Goal: Task Accomplishment & Management: Manage account settings

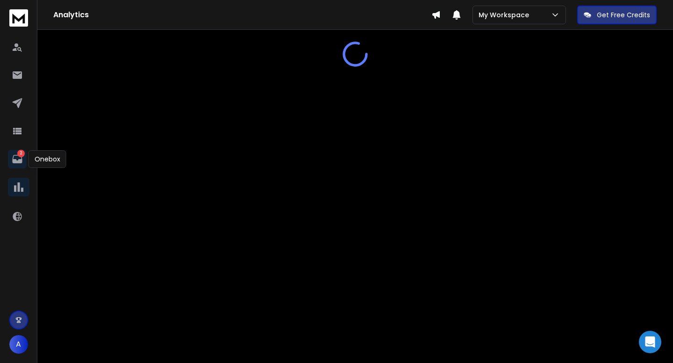
click at [16, 157] on icon at bounding box center [17, 159] width 11 height 11
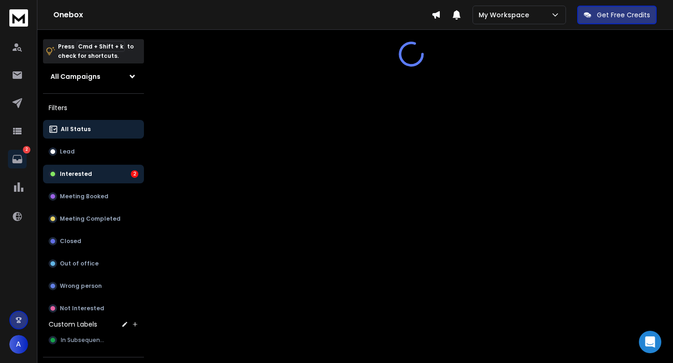
click at [78, 173] on p "Interested" at bounding box center [76, 173] width 32 height 7
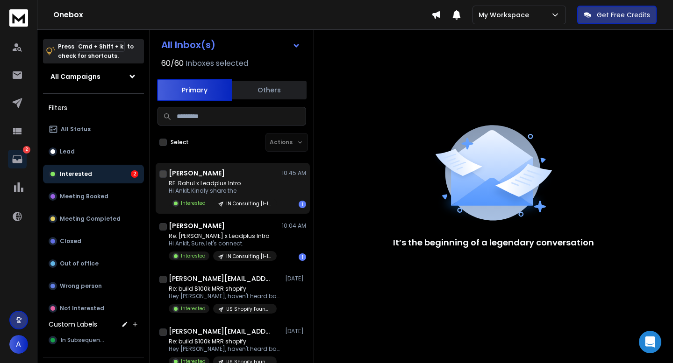
click at [264, 186] on p "RE: Rahul x Leadplus Intro" at bounding box center [223, 183] width 108 height 7
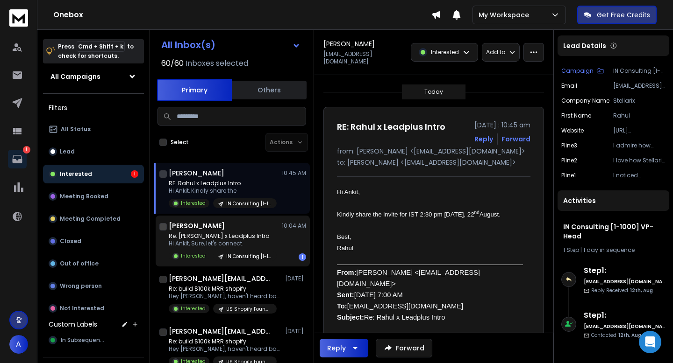
click at [245, 242] on p "Hi Ankit, Sure, let's connect." at bounding box center [223, 243] width 108 height 7
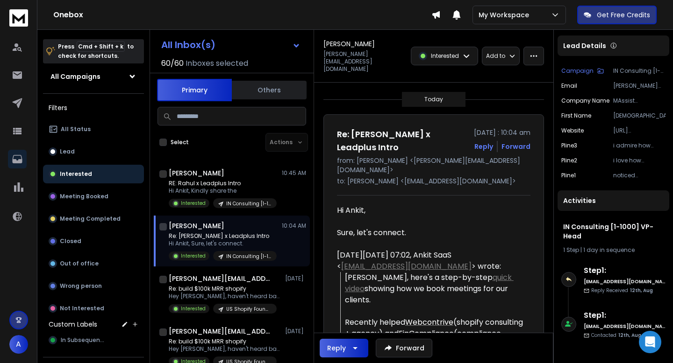
click at [427, 216] on div at bounding box center [430, 221] width 186 height 11
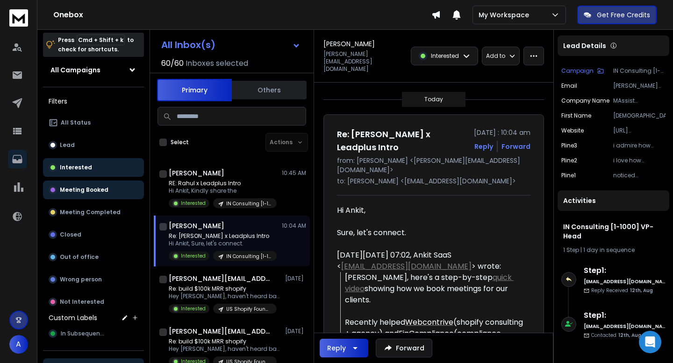
click at [86, 192] on p "Meeting Booked" at bounding box center [84, 189] width 49 height 7
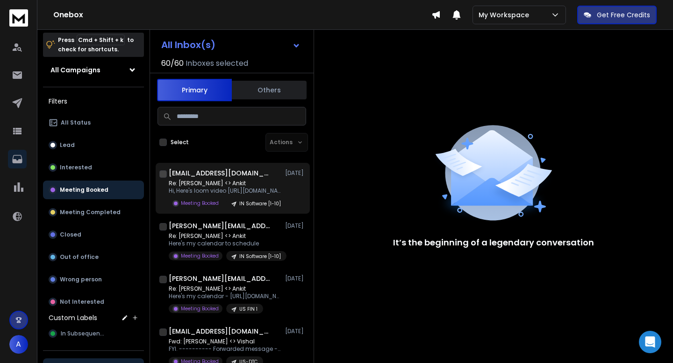
click at [246, 185] on p "Re: [PERSON_NAME] <> Ankit" at bounding box center [225, 183] width 112 height 7
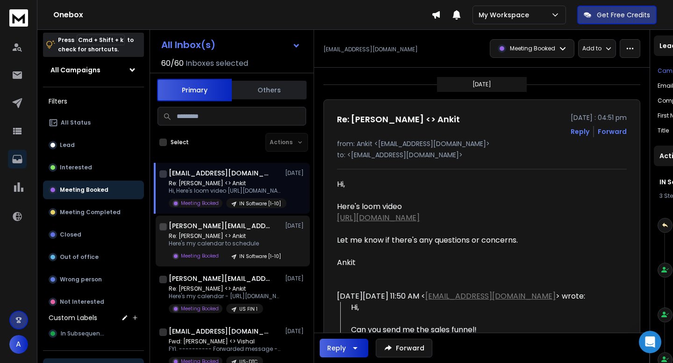
click at [232, 233] on p "Re: [PERSON_NAME] <> Ankit" at bounding box center [225, 236] width 112 height 7
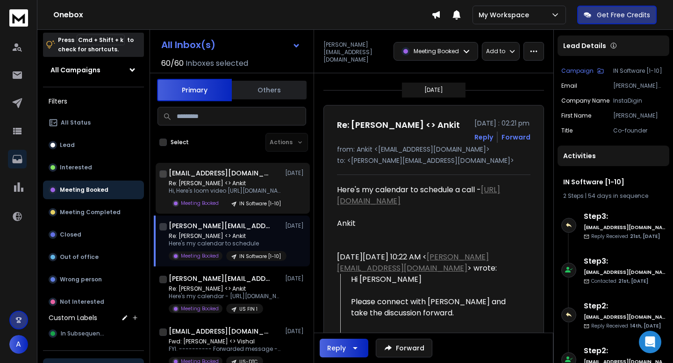
click at [234, 186] on p "Re: [PERSON_NAME] <> Ankit" at bounding box center [225, 183] width 112 height 7
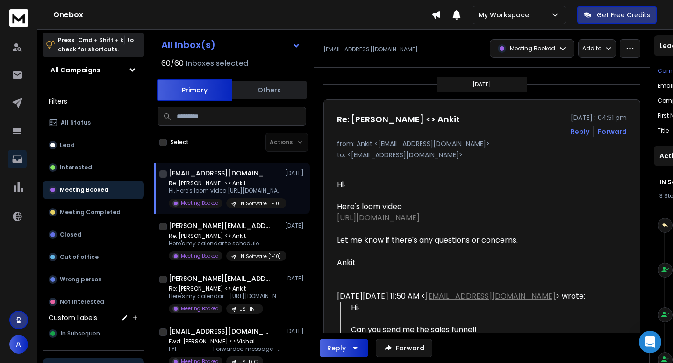
click at [231, 185] on p "Re: [PERSON_NAME] <> Ankit" at bounding box center [225, 183] width 112 height 7
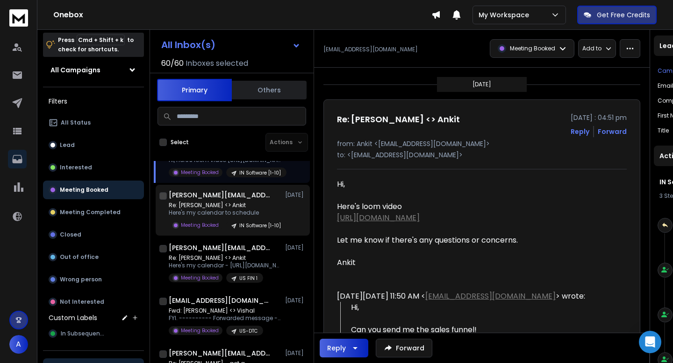
scroll to position [0, 0]
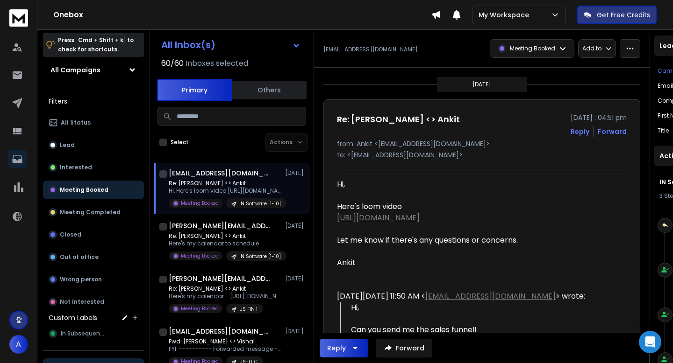
click at [103, 190] on p "Meeting Booked" at bounding box center [84, 189] width 49 height 7
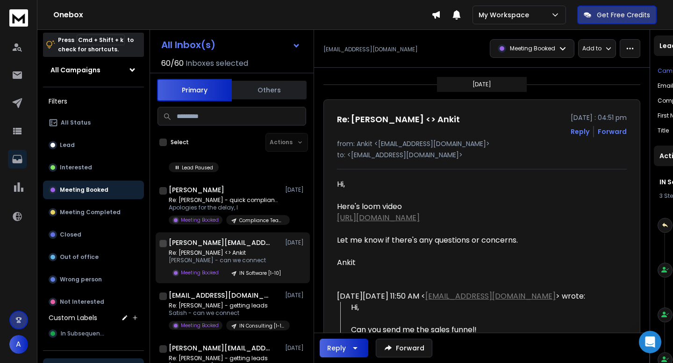
scroll to position [342, 0]
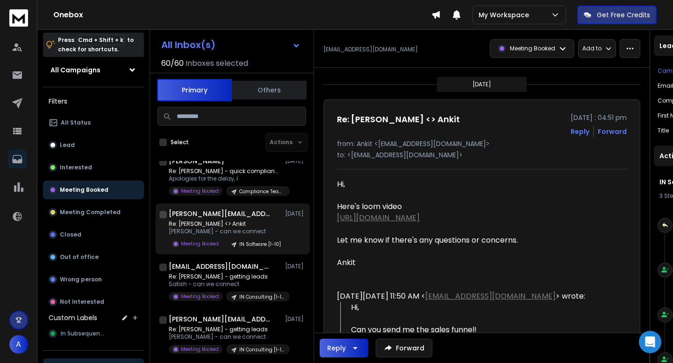
click at [236, 284] on p "Satish - can we connect" at bounding box center [225, 284] width 112 height 7
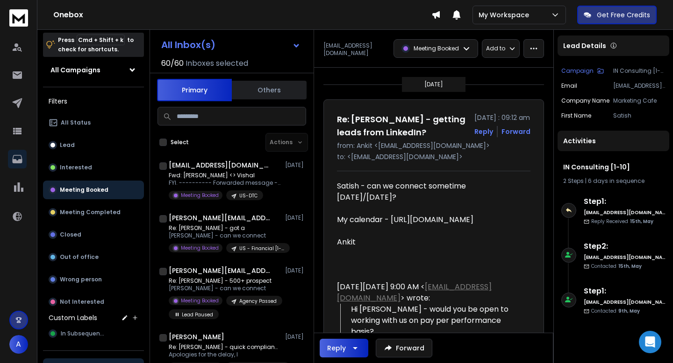
scroll to position [65, 0]
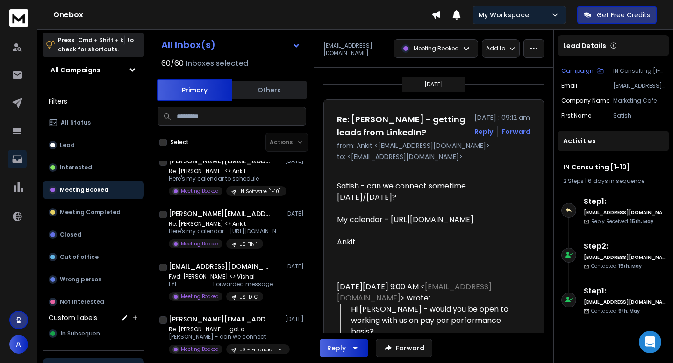
click at [525, 15] on p "My Workspace" at bounding box center [505, 14] width 54 height 9
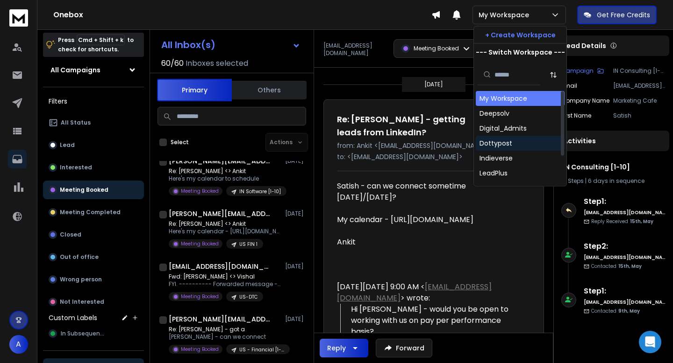
click at [500, 144] on div "Dottypost" at bounding box center [495, 143] width 33 height 9
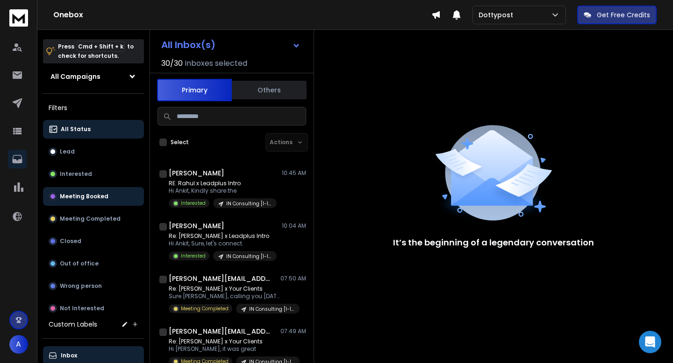
click at [93, 198] on p "Meeting Booked" at bounding box center [84, 196] width 49 height 7
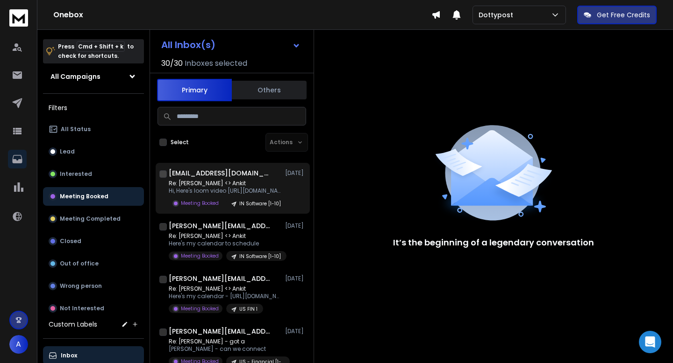
click at [255, 188] on p "Hi, Here's loom video [URL][DOMAIN_NAME] [[URL][DOMAIN_NAME]] Let me know" at bounding box center [225, 190] width 112 height 7
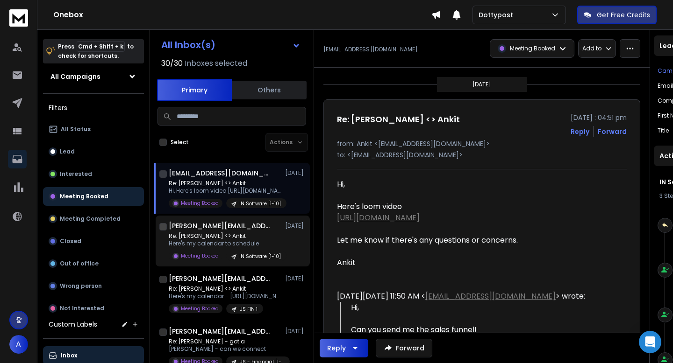
click at [250, 228] on h1 "[PERSON_NAME][EMAIL_ADDRESS][DOMAIN_NAME]" at bounding box center [220, 225] width 103 height 9
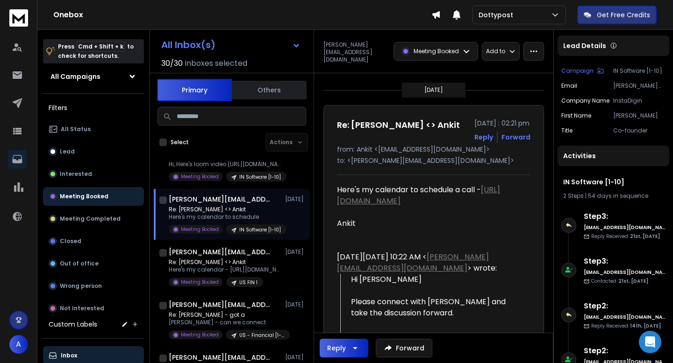
scroll to position [38, 0]
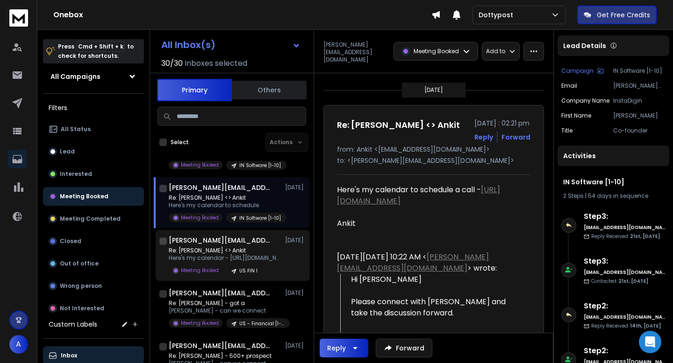
click at [246, 249] on p "Re: [PERSON_NAME] <> Ankit" at bounding box center [225, 250] width 112 height 7
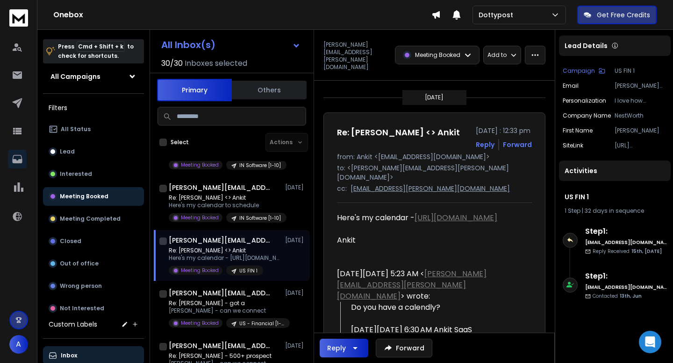
scroll to position [0, 0]
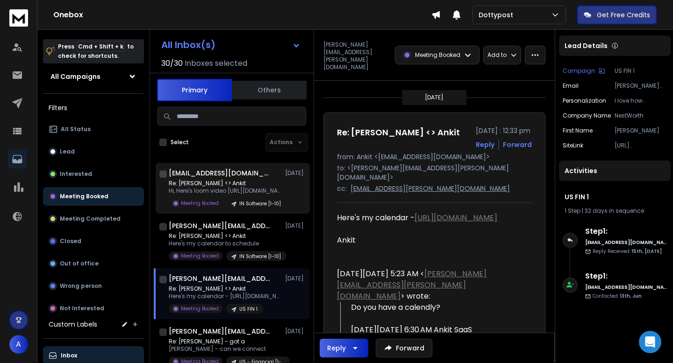
click at [241, 181] on p "Re: [PERSON_NAME] <> Ankit" at bounding box center [225, 183] width 112 height 7
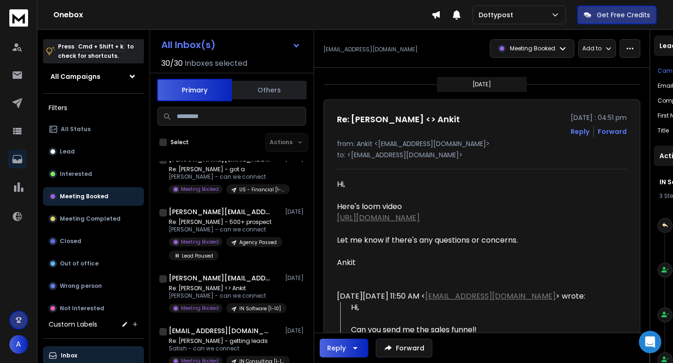
scroll to position [280, 0]
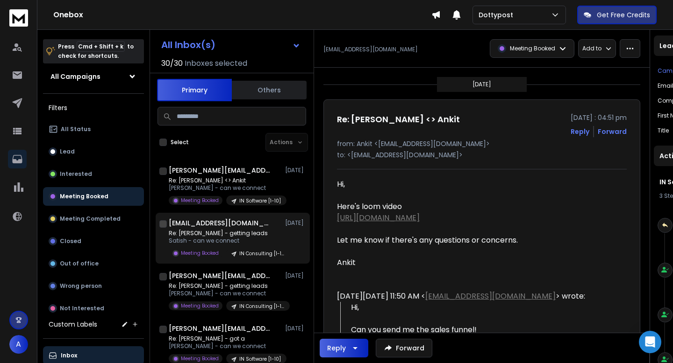
click at [257, 233] on p "Re: [PERSON_NAME] - getting leads" at bounding box center [225, 233] width 112 height 7
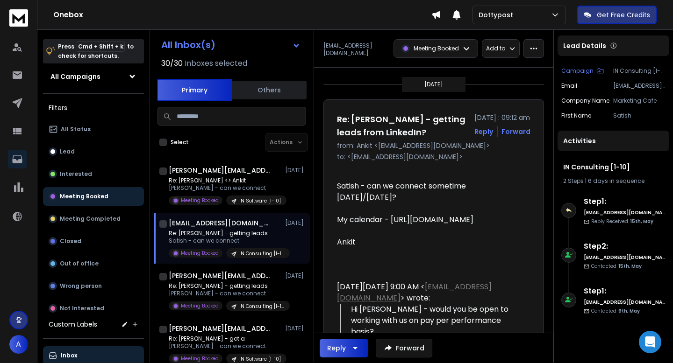
scroll to position [0, 0]
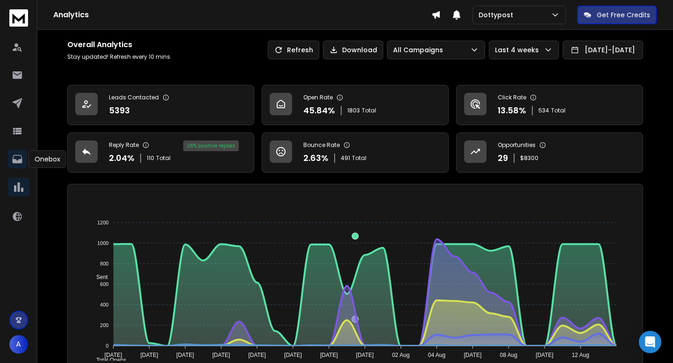
click at [17, 158] on icon at bounding box center [17, 159] width 11 height 11
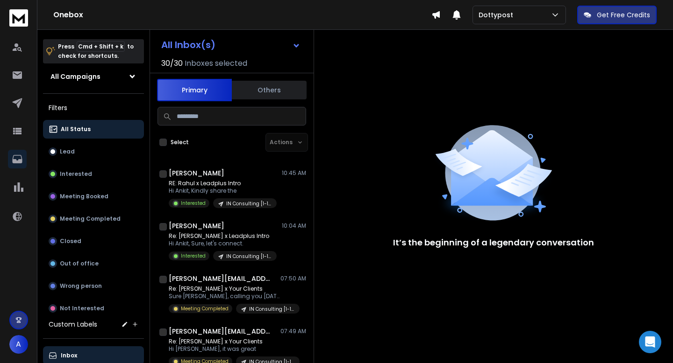
click at [75, 150] on button "Lead" at bounding box center [93, 151] width 101 height 19
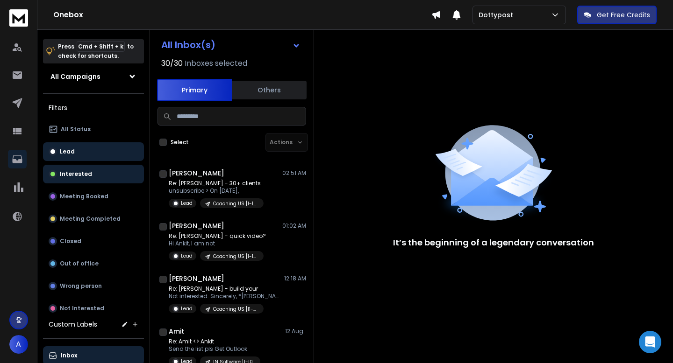
click at [88, 174] on p "Interested" at bounding box center [76, 173] width 32 height 7
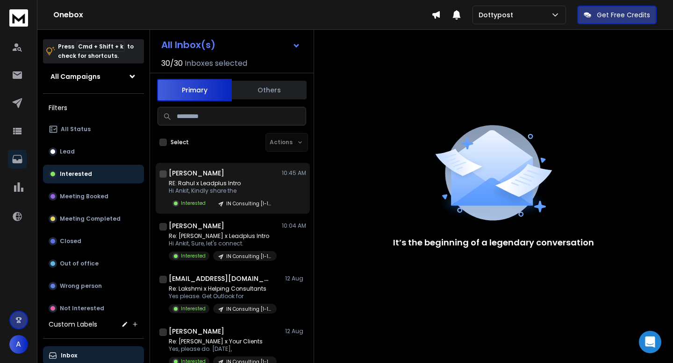
click at [265, 186] on p "RE: Rahul x Leadplus Intro" at bounding box center [223, 183] width 108 height 7
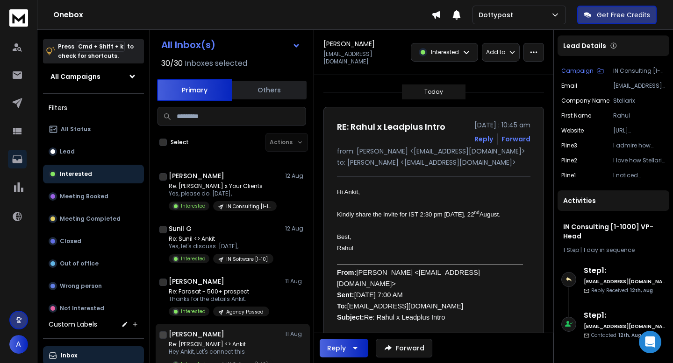
scroll to position [155, 0]
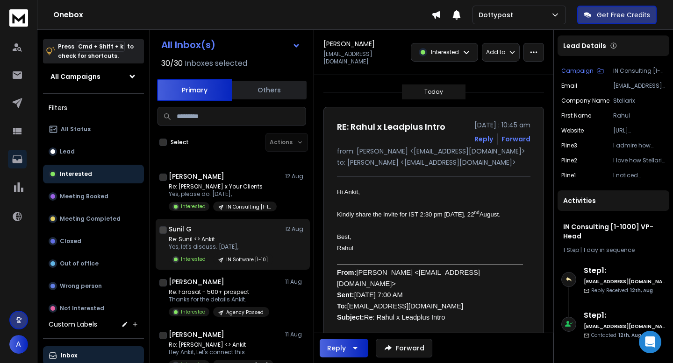
click at [256, 250] on p "Yes, let's discuss. [DATE]," at bounding box center [221, 246] width 105 height 7
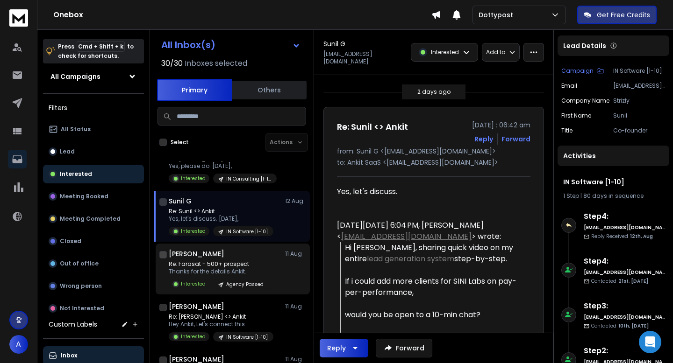
scroll to position [188, 0]
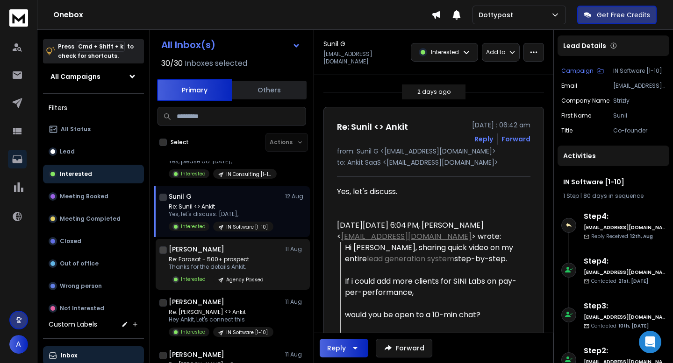
click at [244, 263] on p "Thanks for the details Ankit." at bounding box center [219, 266] width 100 height 7
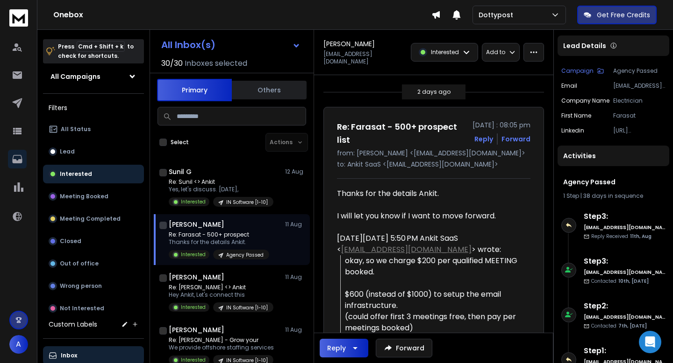
scroll to position [226, 0]
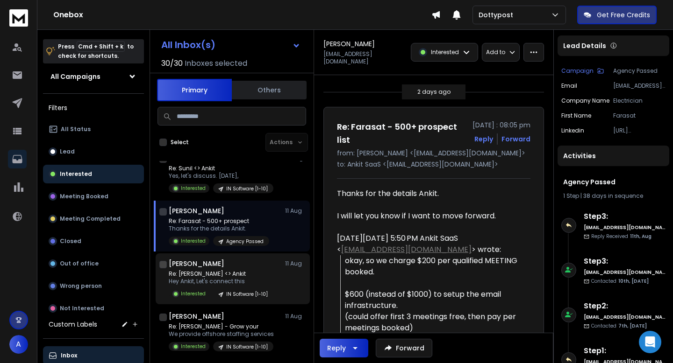
click at [241, 281] on p "Hey Ankit, Let's connect this" at bounding box center [221, 281] width 105 height 7
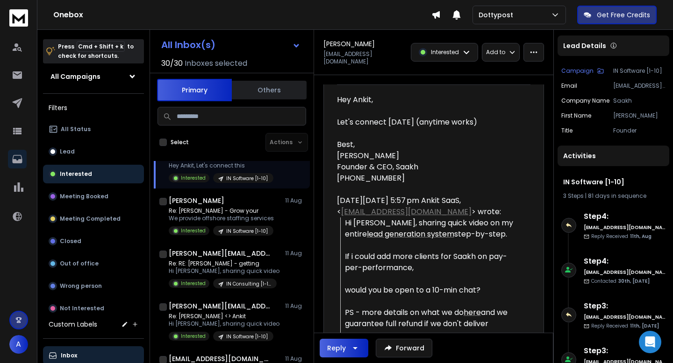
scroll to position [343, 0]
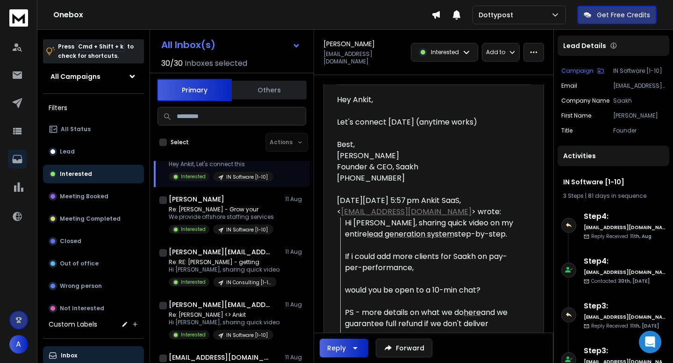
click at [244, 257] on div "anubhav.ahuja@saleszee.com 11 Aug Re: RE: Anubhav - getting Hi Anubhav, sharing…" at bounding box center [237, 268] width 137 height 40
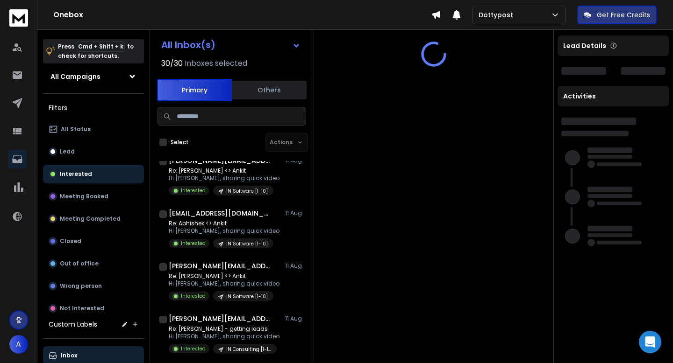
scroll to position [503, 0]
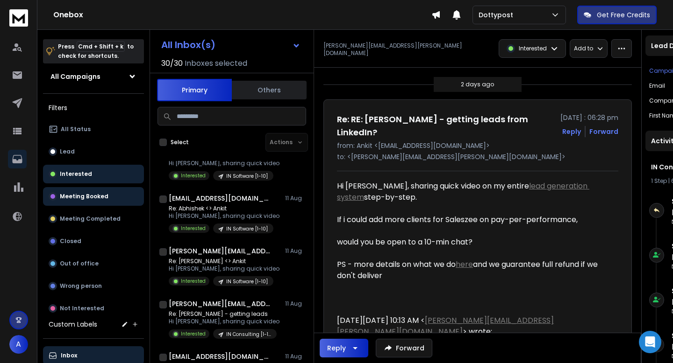
click at [93, 193] on p "Meeting Booked" at bounding box center [84, 196] width 49 height 7
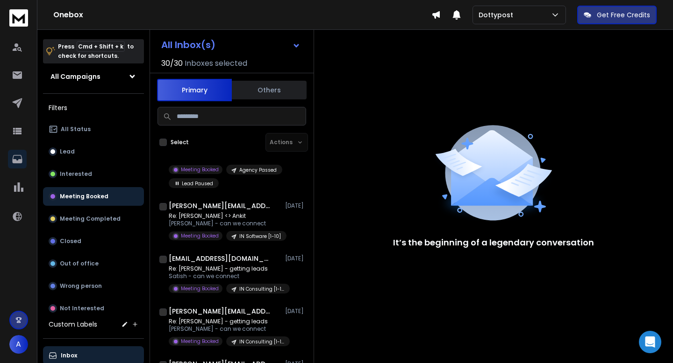
scroll to position [0, 0]
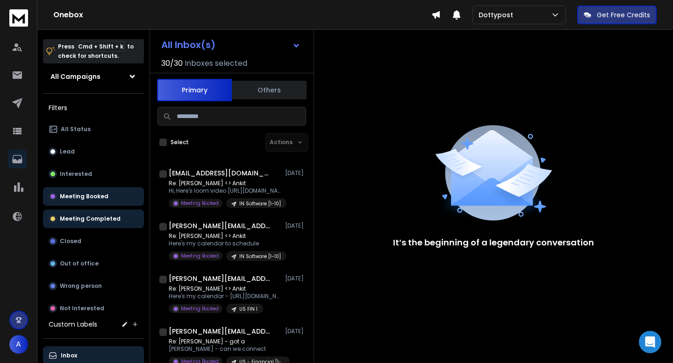
click at [102, 217] on p "Meeting Completed" at bounding box center [90, 218] width 61 height 7
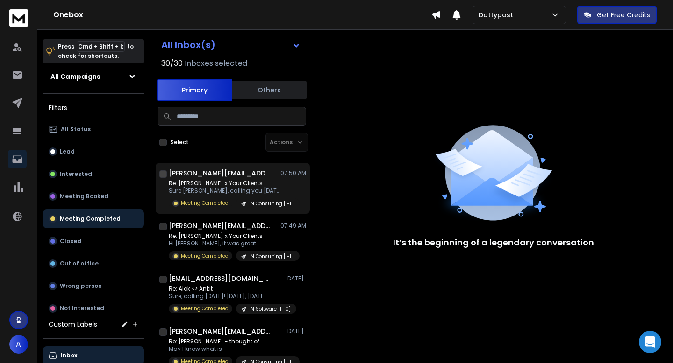
click at [258, 192] on p "Sure Utkarsh, calling you today! On" at bounding box center [225, 190] width 112 height 7
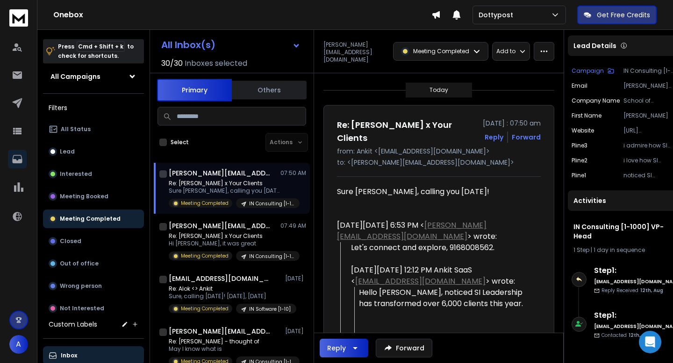
click at [396, 158] on p "to: <utkarsh@sileadership.in>" at bounding box center [439, 162] width 204 height 9
copy p "sileadership.in"
click at [360, 158] on p "to: <utkarsh@sileadership.in>" at bounding box center [439, 162] width 204 height 9
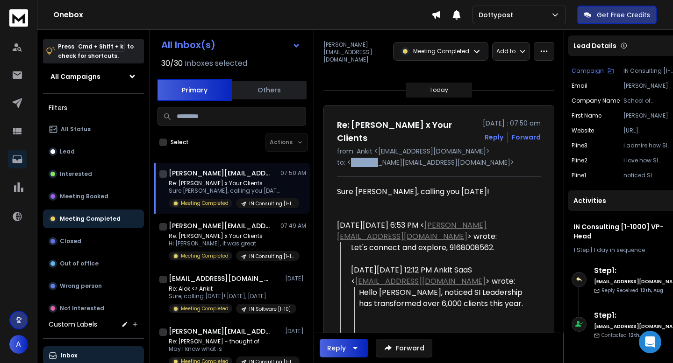
copy p "utkarsh"
click at [401, 158] on p "to: <utkarsh@sileadership.in>" at bounding box center [439, 162] width 204 height 9
copy p "sileadership"
click at [452, 199] on div at bounding box center [435, 203] width 196 height 11
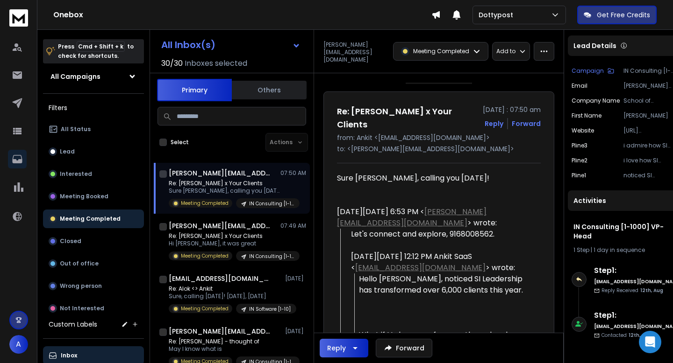
scroll to position [14, 0]
click at [473, 184] on div at bounding box center [435, 189] width 196 height 11
click at [494, 184] on div at bounding box center [435, 189] width 196 height 11
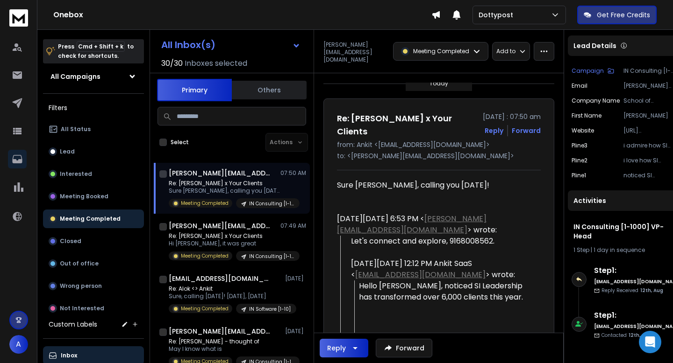
scroll to position [0, 0]
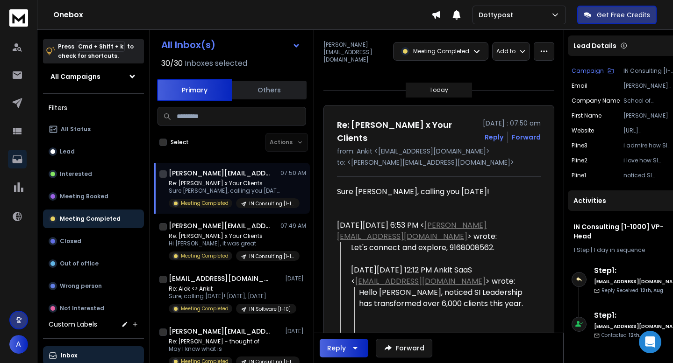
click at [469, 49] on p "Meeting Completed" at bounding box center [441, 51] width 56 height 7
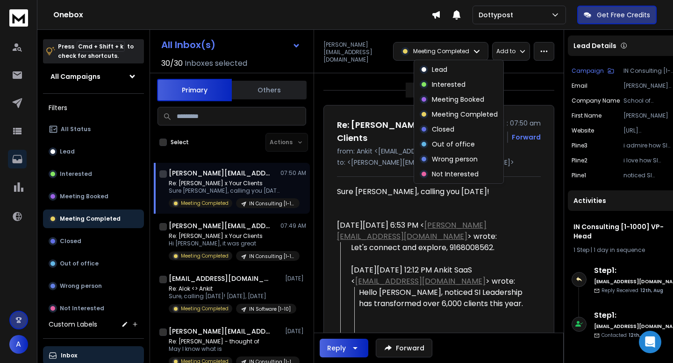
click at [502, 220] on div "On Tuesday, Aug 12, 2025 at 6:53 PM < utkarsh@sileadership.in > wrote:" at bounding box center [435, 231] width 196 height 22
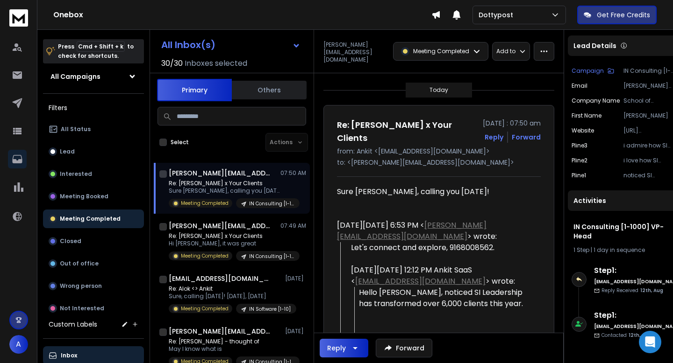
click at [469, 43] on div "Meeting Completed" at bounding box center [440, 52] width 94 height 18
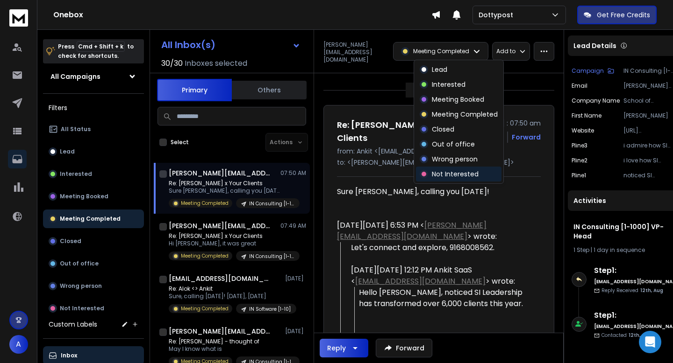
click at [438, 177] on p "Not Interested" at bounding box center [455, 174] width 47 height 9
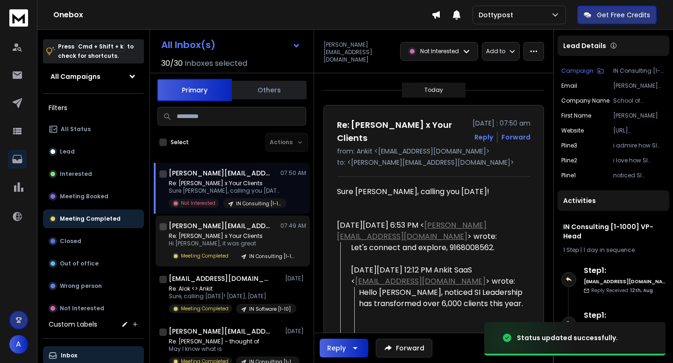
click at [277, 240] on p "Hi Sonali, it was great" at bounding box center [225, 243] width 112 height 7
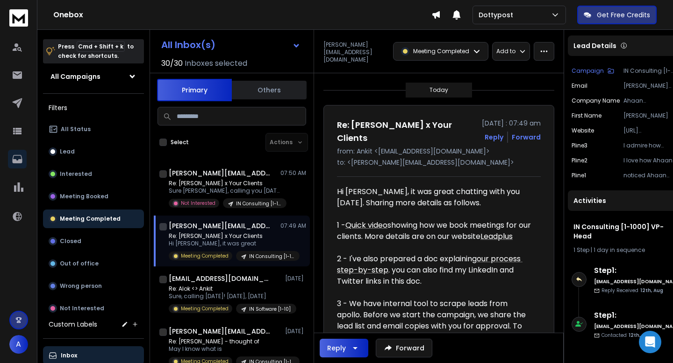
click at [471, 223] on div "1 - Quick video showing how we book meetings for our clients. More details are …" at bounding box center [435, 231] width 196 height 22
click at [81, 197] on p "Meeting Booked" at bounding box center [84, 196] width 49 height 7
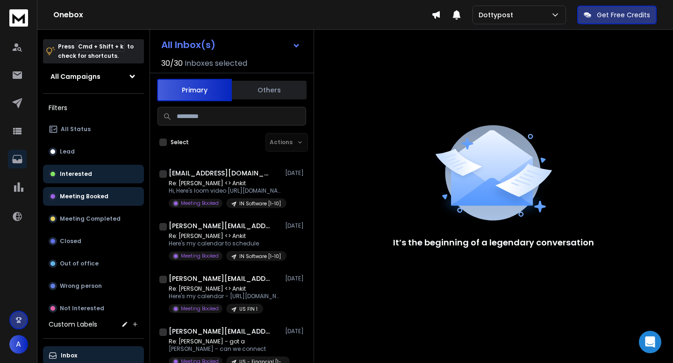
click at [83, 177] on p "Interested" at bounding box center [76, 173] width 32 height 7
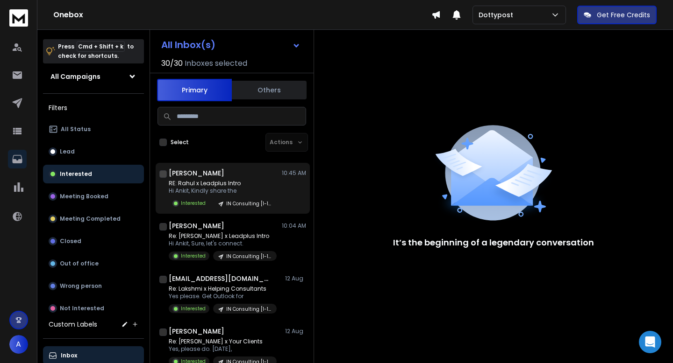
click at [220, 185] on p "RE: Rahul x Leadplus Intro" at bounding box center [223, 183] width 108 height 7
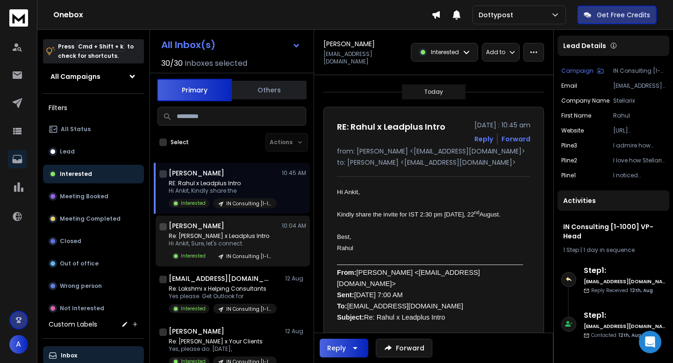
click at [252, 241] on p "Hi Ankit, Sure, let's connect." at bounding box center [223, 243] width 108 height 7
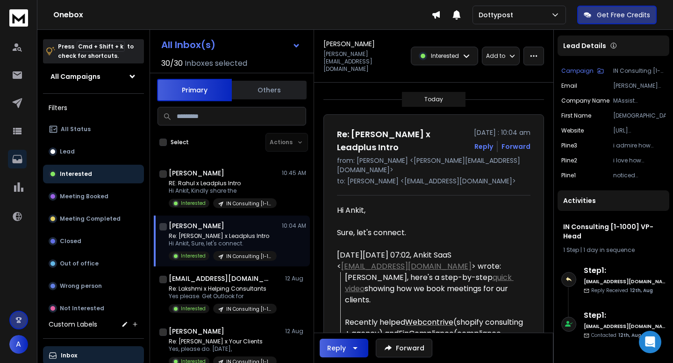
click at [493, 142] on button "Reply" at bounding box center [483, 146] width 19 height 9
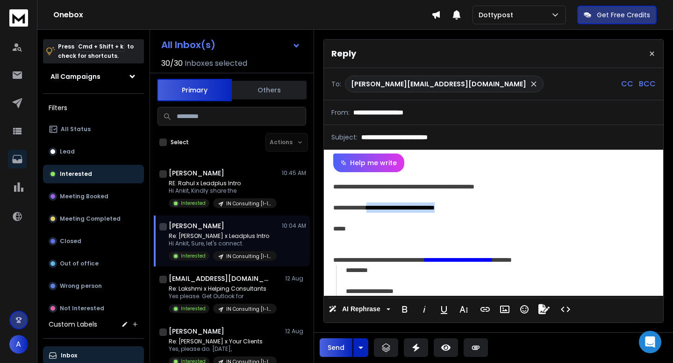
drag, startPoint x: 460, startPoint y: 208, endPoint x: 374, endPoint y: 205, distance: 86.5
click at [374, 205] on div "**********" at bounding box center [492, 208] width 318 height 10
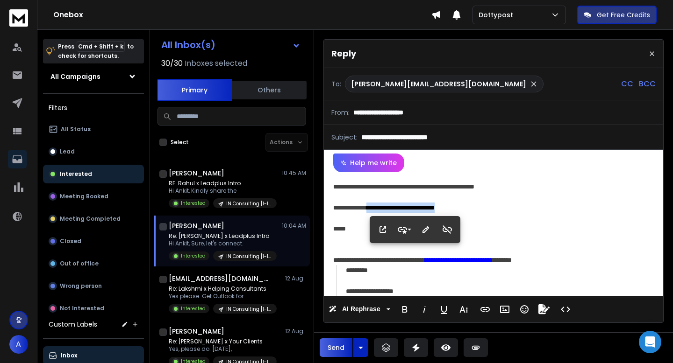
click at [487, 223] on div at bounding box center [493, 218] width 320 height 10
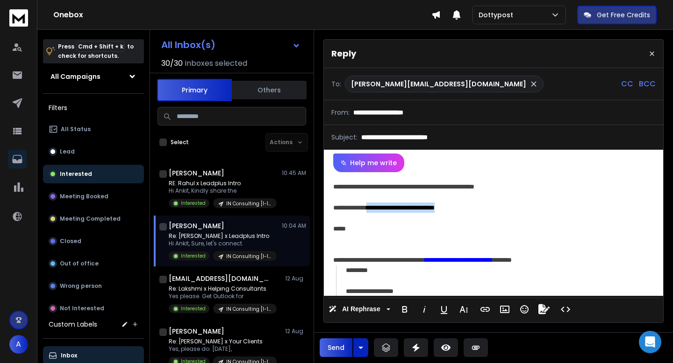
drag, startPoint x: 458, startPoint y: 207, endPoint x: 375, endPoint y: 207, distance: 83.6
click at [374, 207] on div "**********" at bounding box center [492, 208] width 318 height 10
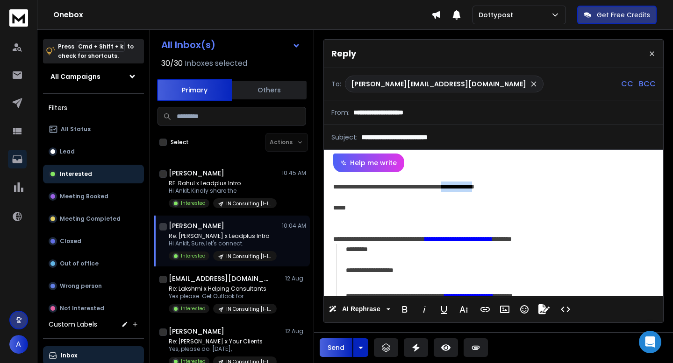
drag, startPoint x: 503, startPoint y: 186, endPoint x: 467, endPoint y: 189, distance: 35.6
click at [467, 189] on div "**********" at bounding box center [492, 187] width 318 height 10
click at [485, 311] on icon "button" at bounding box center [484, 309] width 11 height 11
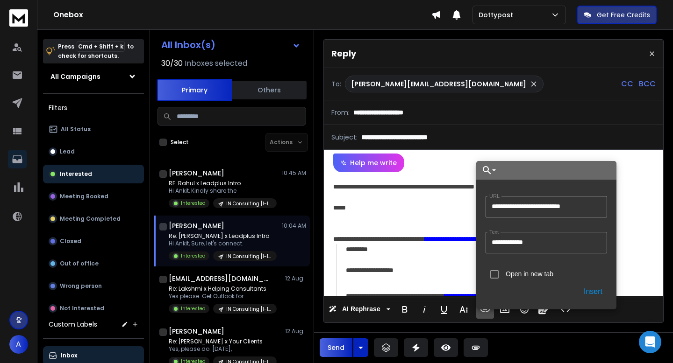
type input "**********"
click at [589, 292] on button "Insert" at bounding box center [593, 292] width 28 height 17
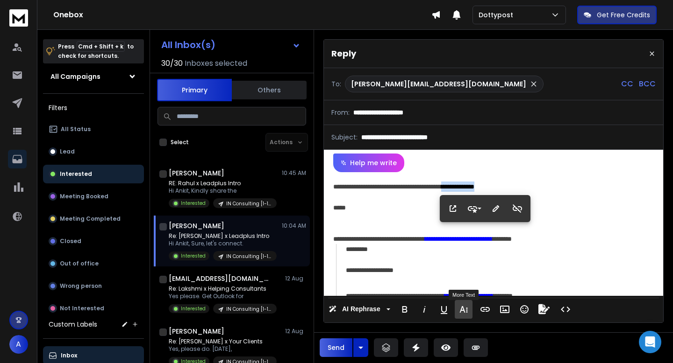
click at [466, 308] on icon "button" at bounding box center [463, 309] width 11 height 11
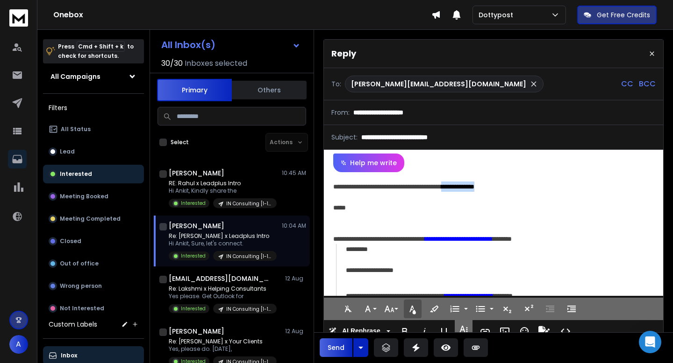
click at [410, 310] on icon "button" at bounding box center [412, 310] width 7 height 8
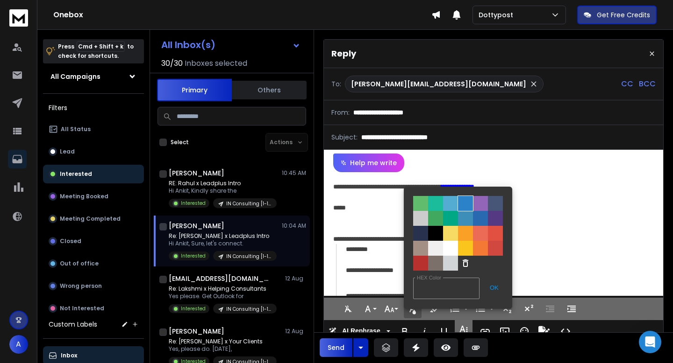
click at [468, 205] on span "Color#2C82C9" at bounding box center [465, 203] width 15 height 15
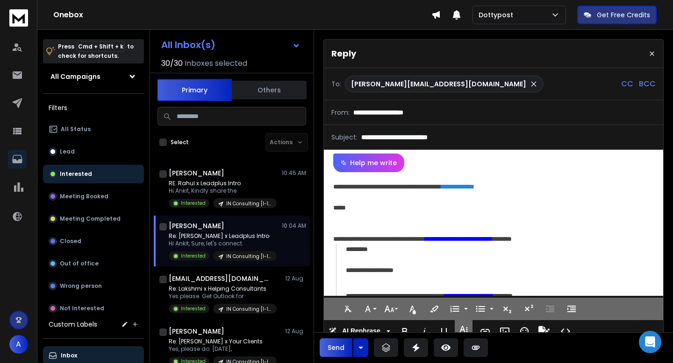
click at [468, 212] on div "*****" at bounding box center [492, 208] width 318 height 10
click at [447, 352] on icon at bounding box center [445, 347] width 9 height 9
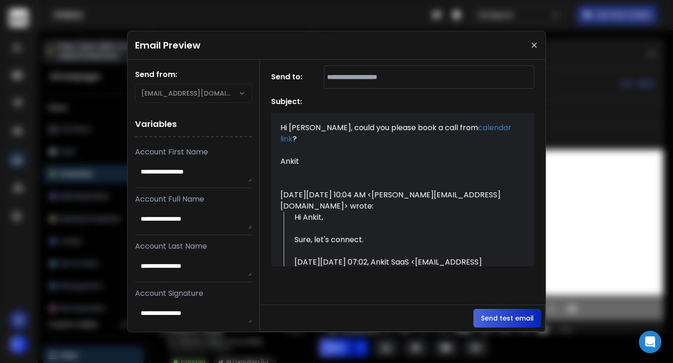
click at [534, 44] on icon at bounding box center [534, 45] width 5 height 5
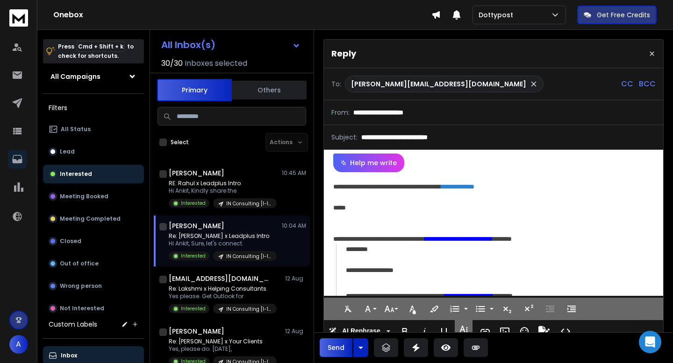
click at [333, 352] on button "Send" at bounding box center [335, 348] width 33 height 19
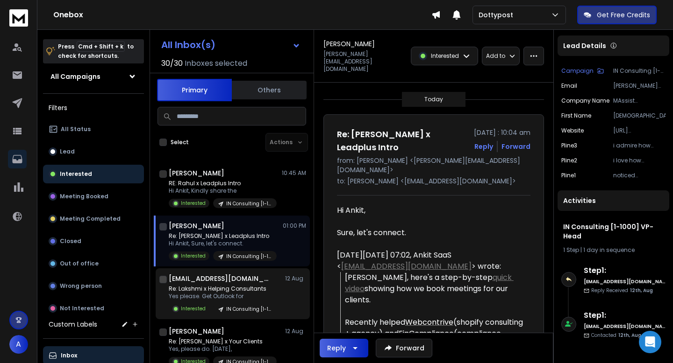
click at [232, 289] on p "Re: Lakshmi x Helping Consultants" at bounding box center [223, 288] width 108 height 7
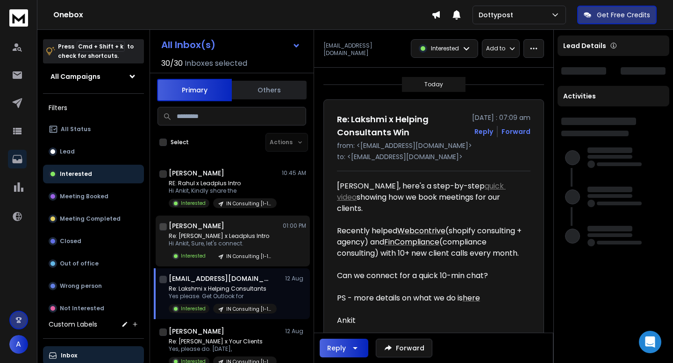
click at [246, 233] on p "Re: Vaibhav x Leadplus Intro" at bounding box center [223, 236] width 108 height 7
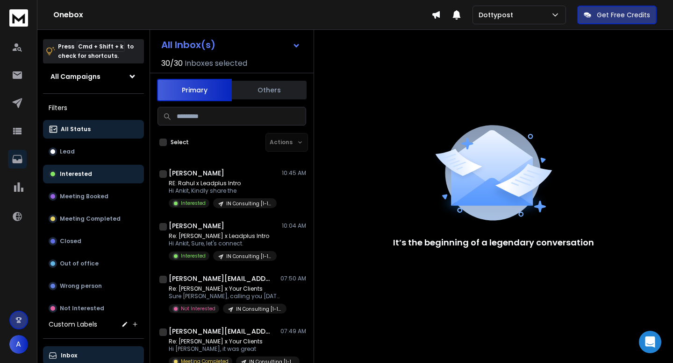
click at [88, 170] on div "Interested" at bounding box center [70, 174] width 43 height 8
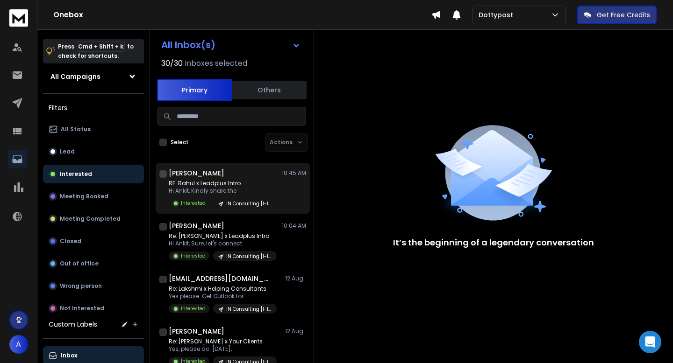
click at [237, 192] on p "Hi Ankit, Kindly share the" at bounding box center [223, 190] width 108 height 7
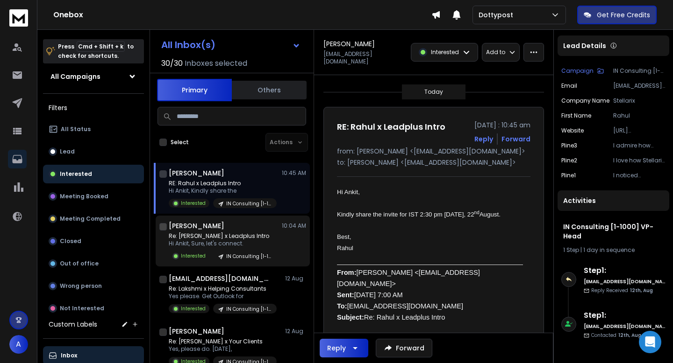
click at [242, 231] on div "[PERSON_NAME] 10:04 AM Re: [PERSON_NAME] x Leadplus Intro Hi [PERSON_NAME], Sur…" at bounding box center [237, 241] width 137 height 40
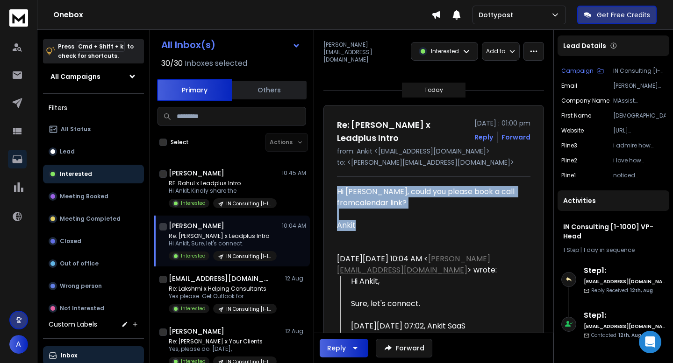
drag, startPoint x: 368, startPoint y: 220, endPoint x: 330, endPoint y: 180, distance: 54.2
copy div "Hi Vaibhav, could you please book a call from calendar link ? Ankit"
click at [459, 50] on p "Interested" at bounding box center [445, 51] width 28 height 7
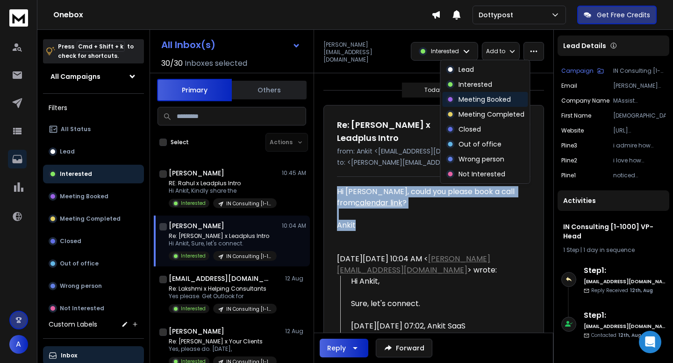
click at [482, 101] on p "Meeting Booked" at bounding box center [484, 99] width 52 height 9
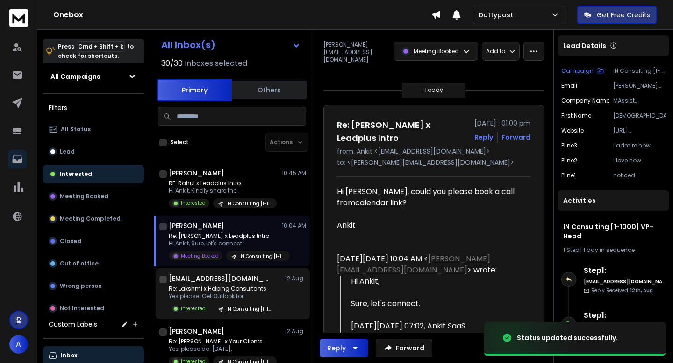
click at [238, 283] on h1 "lakshmi@bluengray.in" at bounding box center [220, 278] width 103 height 9
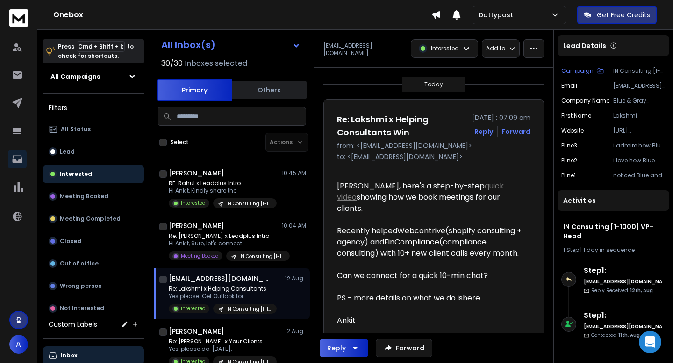
scroll to position [52, 0]
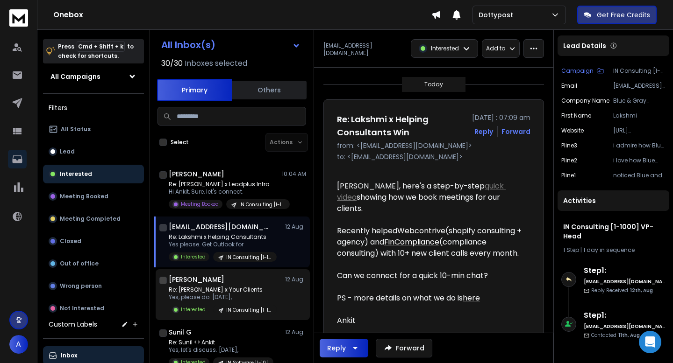
click at [183, 293] on p "Re: Anish x Your Clients" at bounding box center [223, 289] width 108 height 7
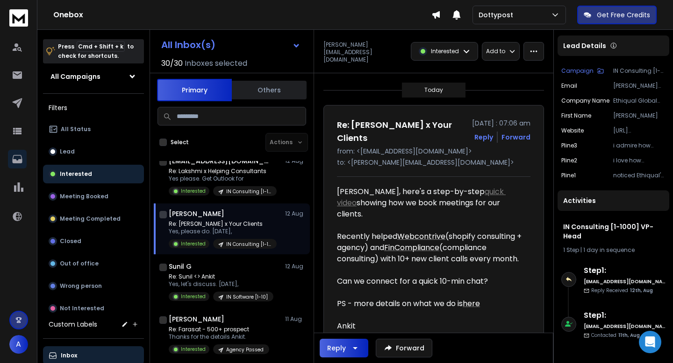
scroll to position [118, 0]
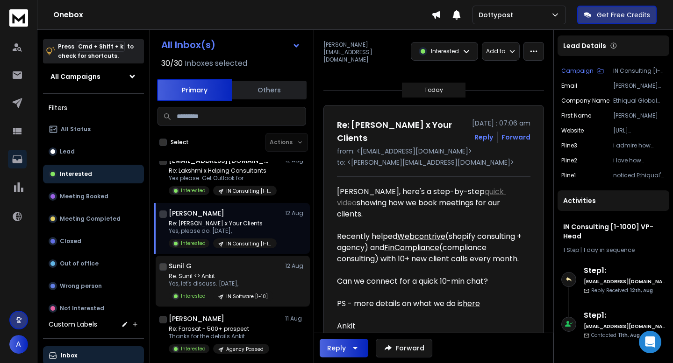
click at [246, 277] on p "Re: Sunil <> Ankit" at bounding box center [221, 276] width 105 height 7
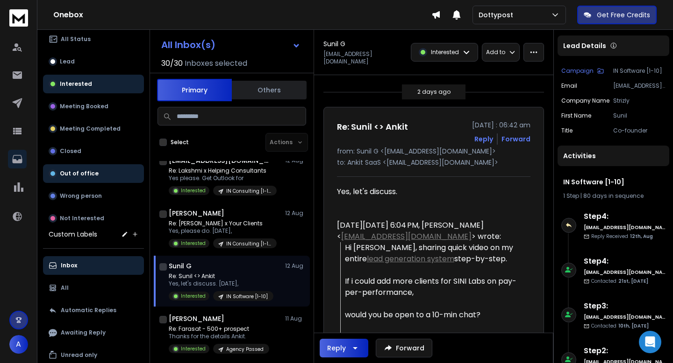
scroll to position [134, 0]
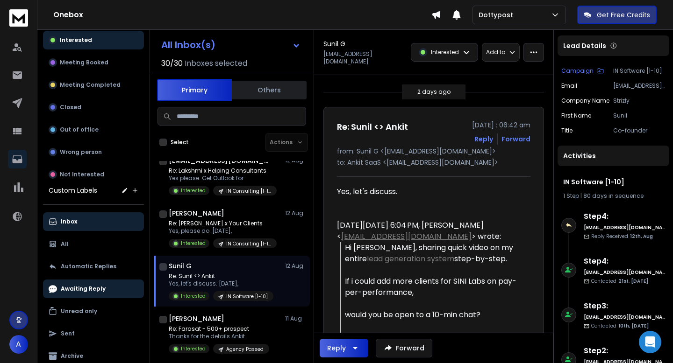
click at [91, 293] on div "Awaiting Reply" at bounding box center [77, 289] width 57 height 11
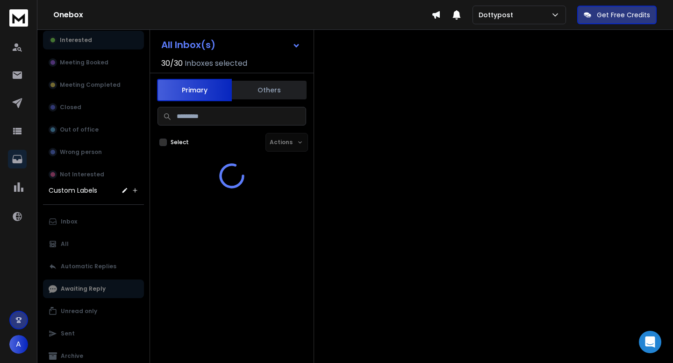
scroll to position [0, 0]
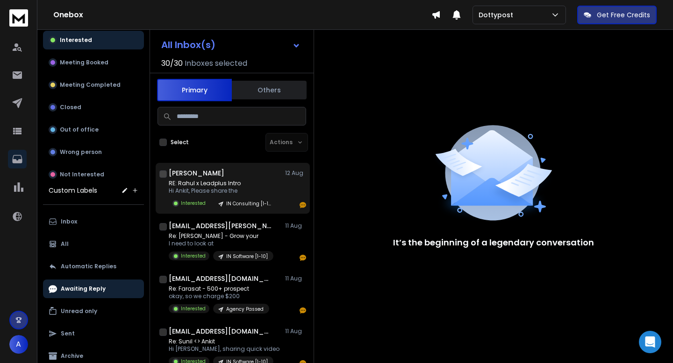
click at [250, 188] on p "Hi Ankit, Please share the" at bounding box center [223, 190] width 108 height 7
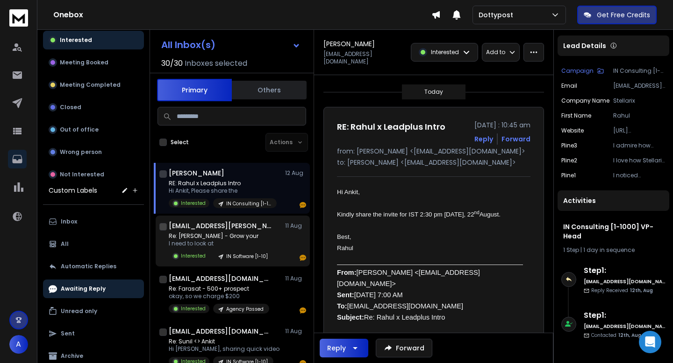
click at [243, 232] on div "vijayt@talsaniya.com 11 Aug Re: Vijay - Grow your I need to look at Interested …" at bounding box center [237, 241] width 137 height 40
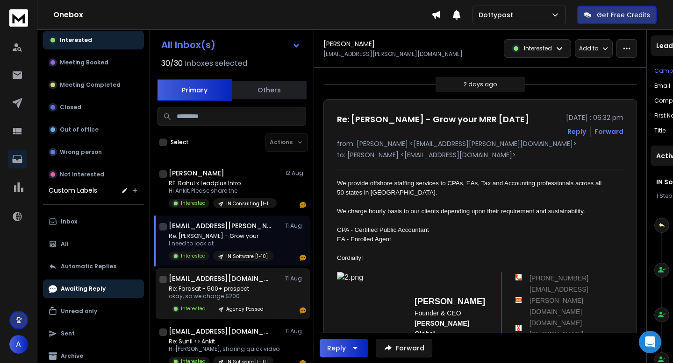
click at [225, 298] on p "okay, so we charge $200" at bounding box center [219, 296] width 100 height 7
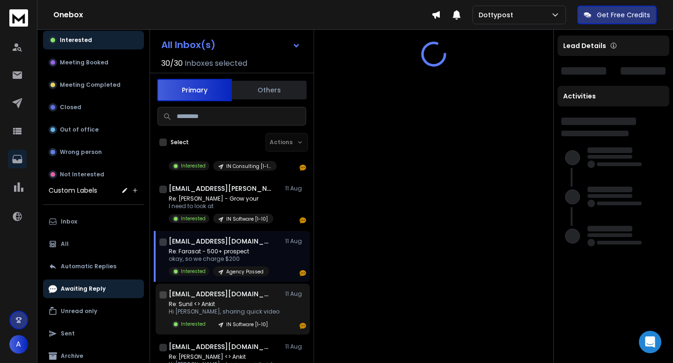
scroll to position [38, 0]
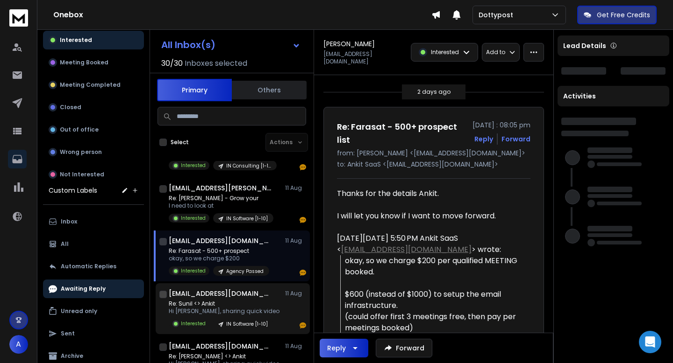
click at [226, 309] on p "Hi Sunil, sharing quick video" at bounding box center [224, 311] width 111 height 7
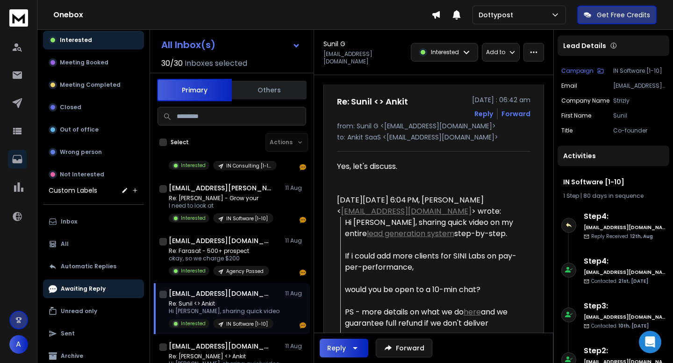
scroll to position [0, 0]
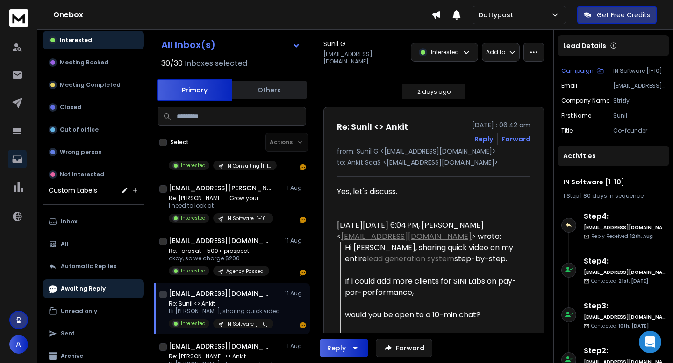
click at [493, 135] on button "Reply" at bounding box center [483, 139] width 19 height 9
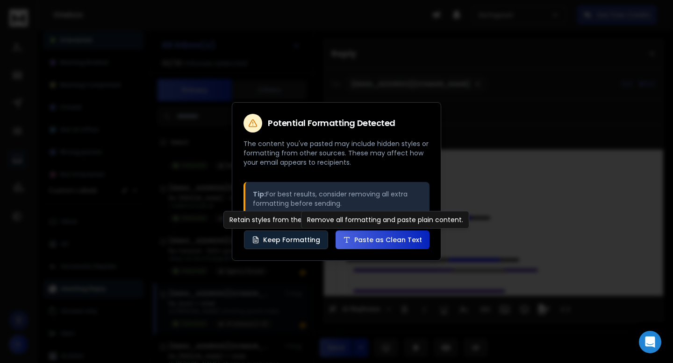
click at [306, 241] on button "Keep Formatting" at bounding box center [286, 240] width 84 height 19
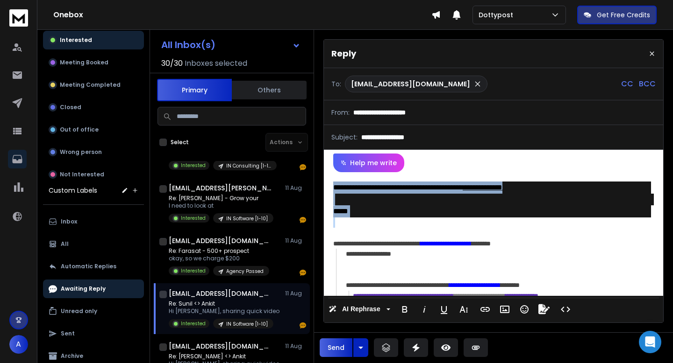
drag, startPoint x: 349, startPoint y: 227, endPoint x: 320, endPoint y: 173, distance: 62.1
click at [320, 172] on div "**********" at bounding box center [493, 235] width 359 height 410
click at [466, 312] on icon "button" at bounding box center [464, 309] width 8 height 7
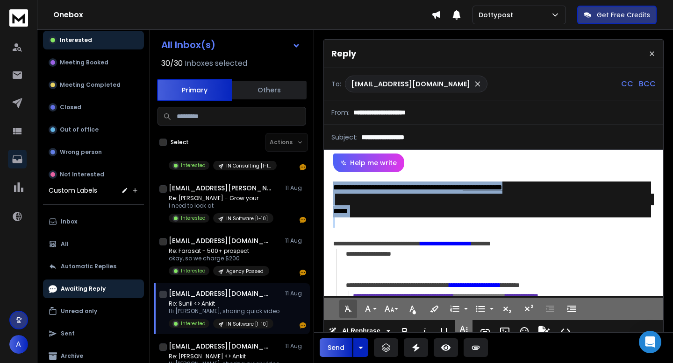
click at [347, 308] on icon "button" at bounding box center [348, 309] width 7 height 7
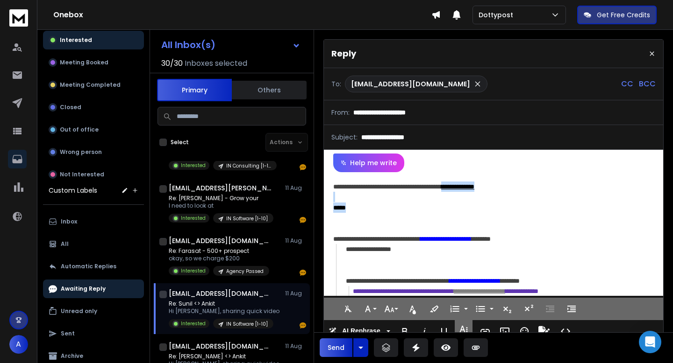
click at [474, 188] on link "**********" at bounding box center [457, 187] width 33 height 7
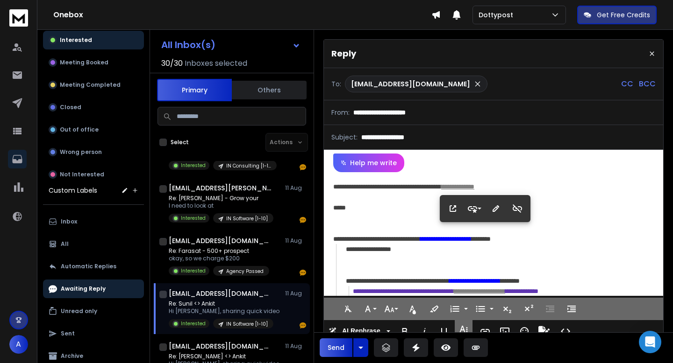
click at [474, 188] on link "**********" at bounding box center [457, 187] width 33 height 7
click at [446, 353] on button at bounding box center [445, 348] width 24 height 19
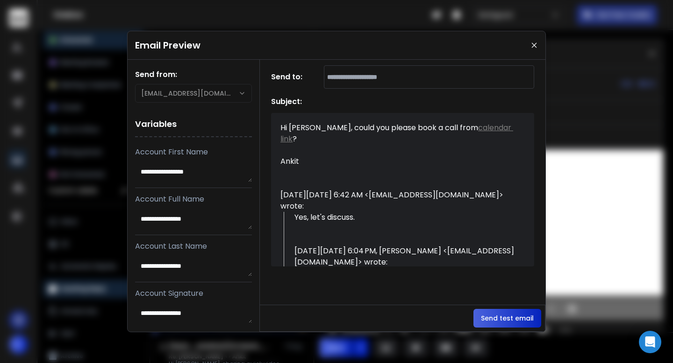
click at [534, 44] on icon at bounding box center [533, 45] width 7 height 7
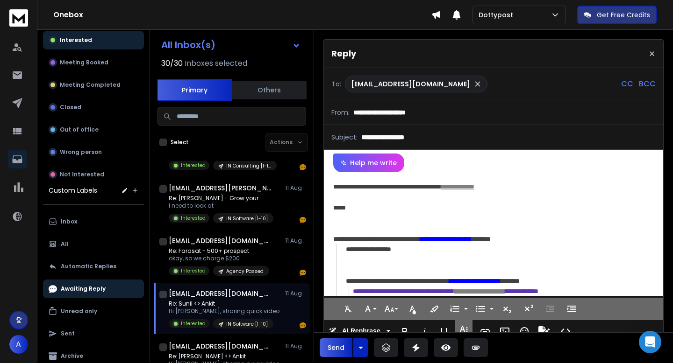
click at [353, 189] on div "**********" at bounding box center [492, 187] width 318 height 10
drag, startPoint x: 424, startPoint y: 85, endPoint x: 380, endPoint y: 83, distance: 43.9
click at [380, 83] on div "sunil.g@sinilabs.co.in" at bounding box center [416, 84] width 142 height 17
copy p "sinilabs.co.in"
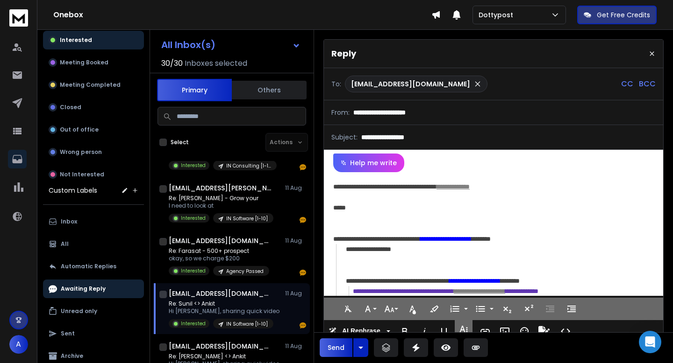
click at [381, 208] on div "*****" at bounding box center [492, 208] width 318 height 10
click at [327, 348] on button "Send" at bounding box center [335, 348] width 33 height 19
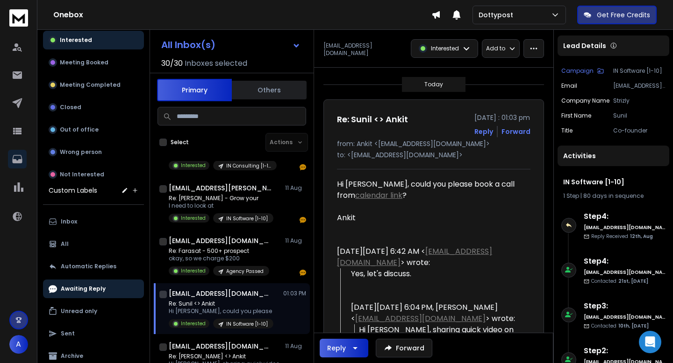
click at [477, 51] on div "Interested" at bounding box center [444, 49] width 66 height 18
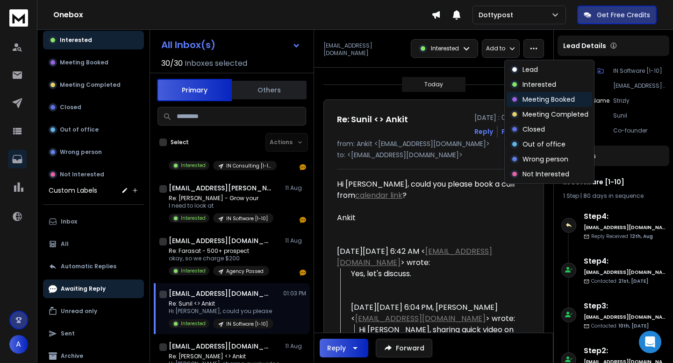
click at [555, 101] on p "Meeting Booked" at bounding box center [548, 99] width 52 height 9
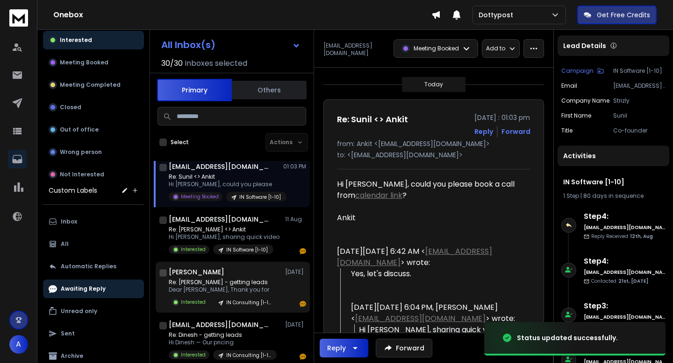
scroll to position [164, 0]
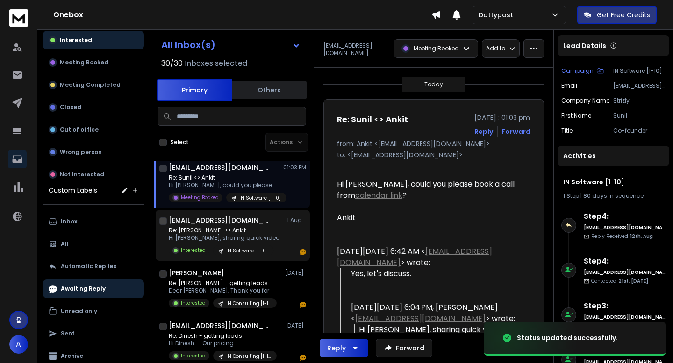
click at [243, 236] on p "Hi Arpit, sharing quick video" at bounding box center [224, 237] width 111 height 7
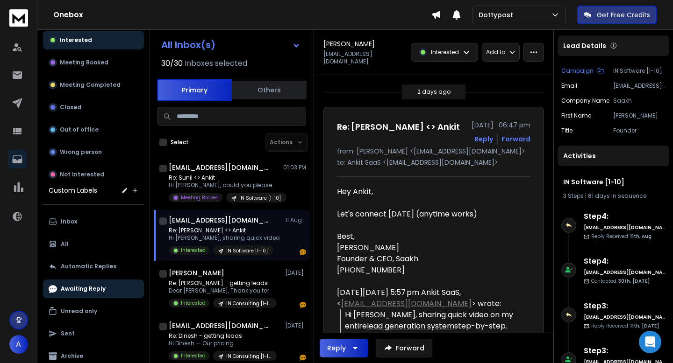
click at [493, 135] on button "Reply" at bounding box center [483, 139] width 19 height 9
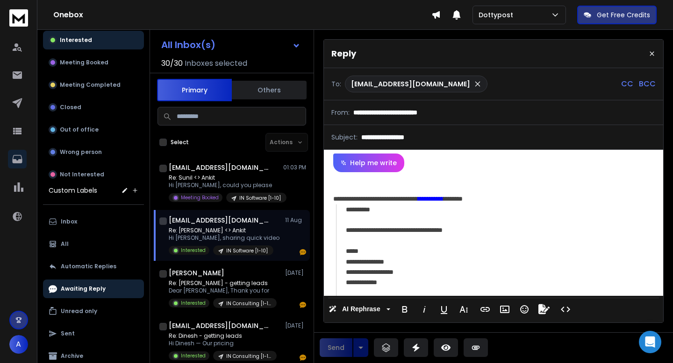
scroll to position [0, 0]
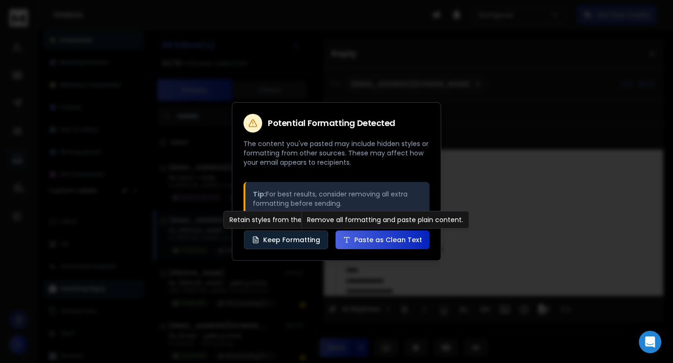
click at [293, 246] on button "Keep Formatting" at bounding box center [286, 240] width 84 height 19
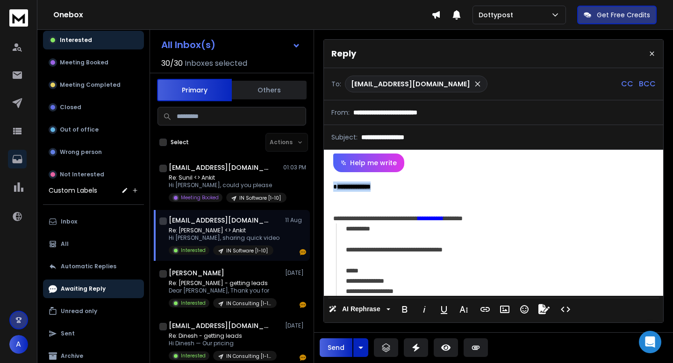
drag, startPoint x: 389, startPoint y: 188, endPoint x: 325, endPoint y: 187, distance: 64.5
click at [325, 187] on div "**********" at bounding box center [492, 234] width 336 height 124
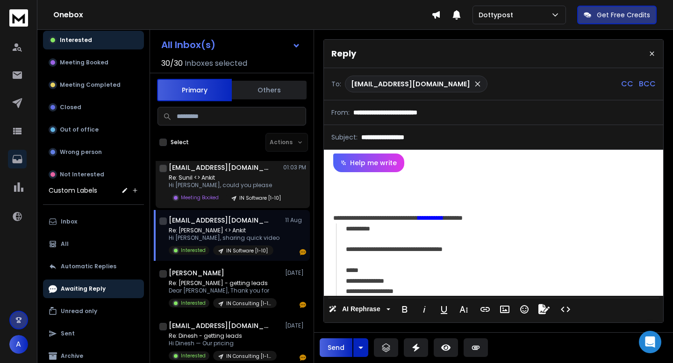
click at [215, 184] on p "Hi Sunil, could you please" at bounding box center [225, 185] width 112 height 7
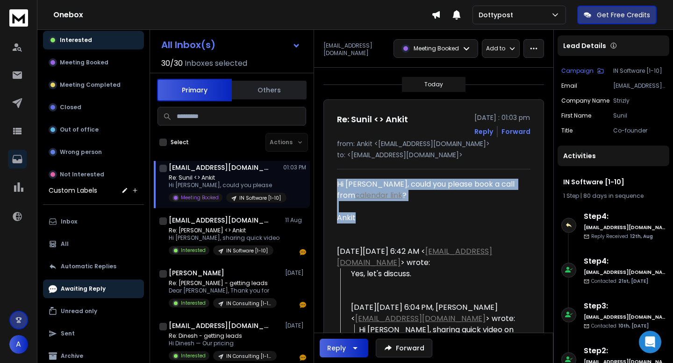
copy div "Hi Sunil, could you please book a call from calendar link ? Ankit"
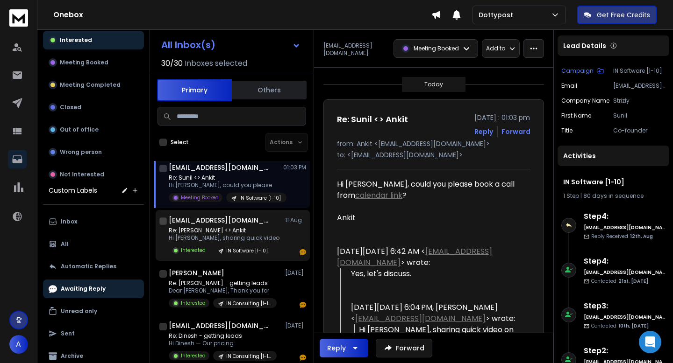
click at [225, 226] on div "ag@saakh.in 11 Aug Re: Arpit <> Ankit Hi Arpit, sharing quick video Interested …" at bounding box center [237, 236] width 137 height 40
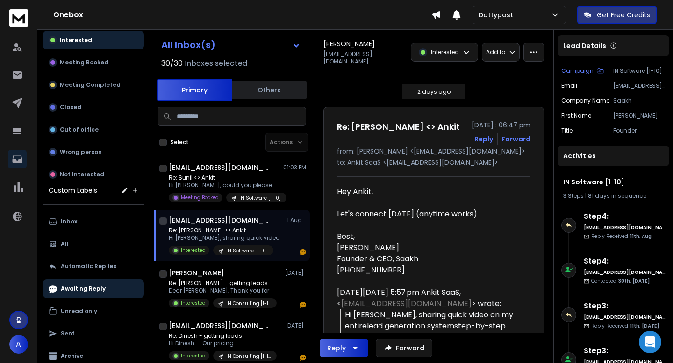
click at [493, 135] on button "Reply" at bounding box center [483, 139] width 19 height 9
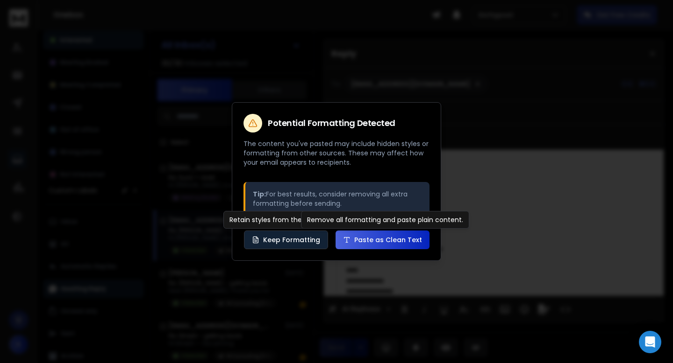
click at [311, 238] on button "Keep Formatting" at bounding box center [286, 240] width 84 height 19
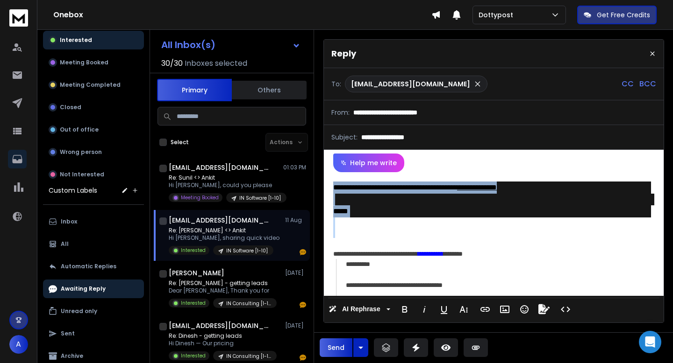
drag, startPoint x: 362, startPoint y: 238, endPoint x: 334, endPoint y: 179, distance: 64.8
click at [334, 179] on div "**********" at bounding box center [494, 234] width 340 height 124
click at [466, 311] on icon "button" at bounding box center [463, 309] width 11 height 11
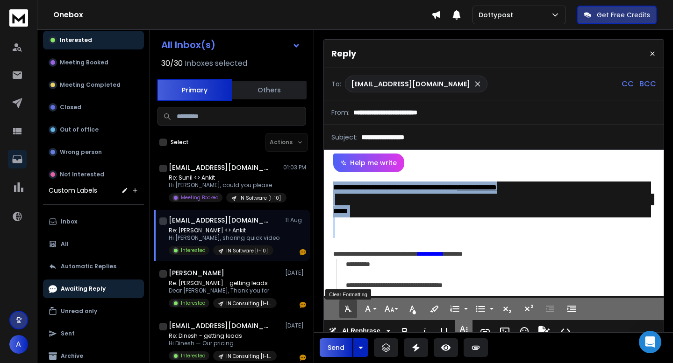
click at [343, 305] on icon "button" at bounding box center [347, 309] width 11 height 11
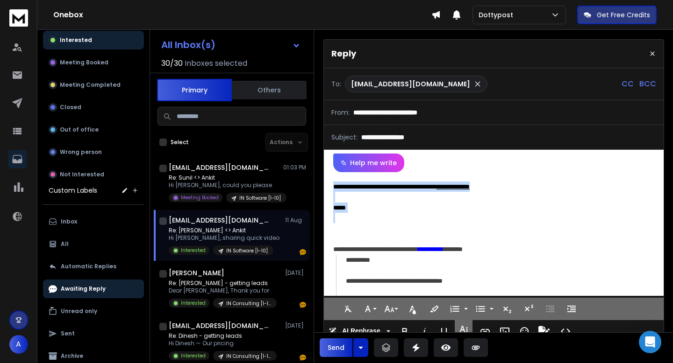
click at [426, 212] on div "*****" at bounding box center [492, 208] width 318 height 10
click at [346, 186] on div "**********" at bounding box center [492, 187] width 318 height 10
drag, startPoint x: 493, startPoint y: 188, endPoint x: 456, endPoint y: 188, distance: 36.9
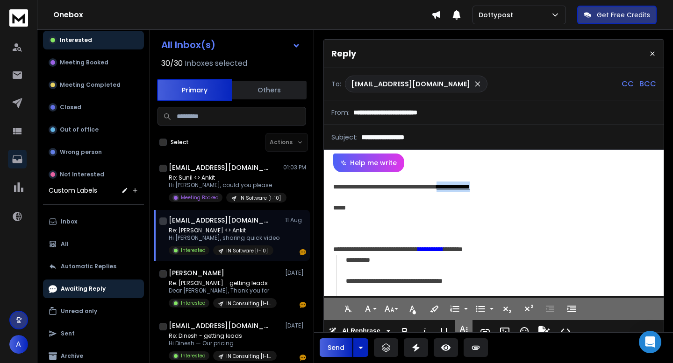
click at [456, 188] on div "**********" at bounding box center [492, 187] width 318 height 10
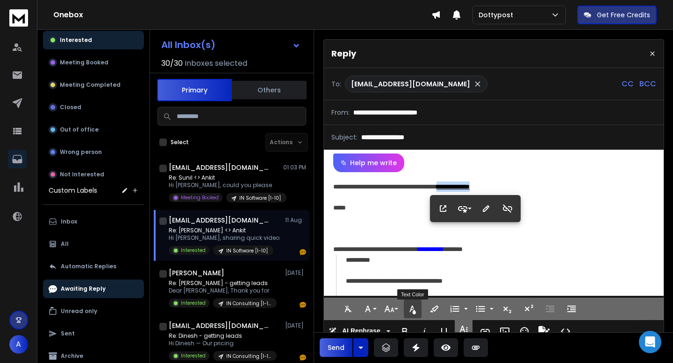
click at [410, 307] on icon "button" at bounding box center [412, 309] width 11 height 11
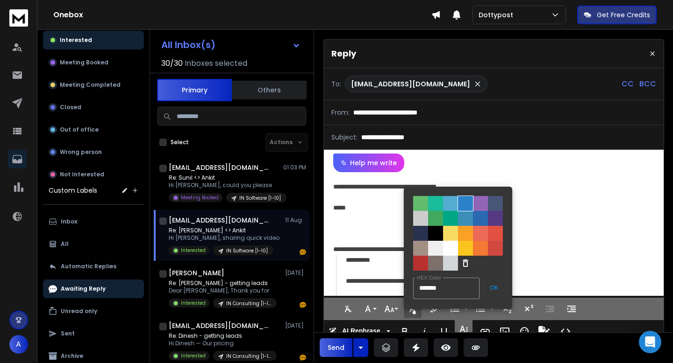
click at [468, 203] on span "Color#2C82C9" at bounding box center [465, 203] width 15 height 15
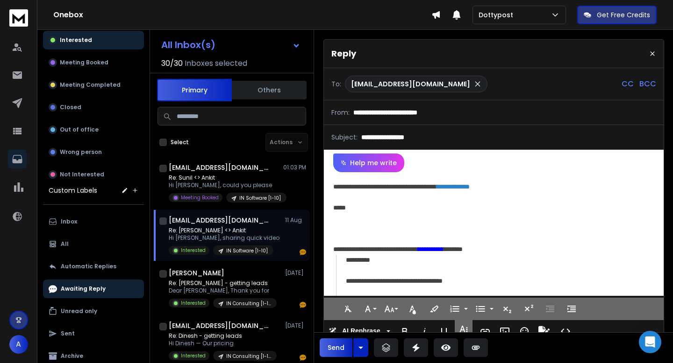
click at [463, 214] on div at bounding box center [493, 218] width 321 height 10
click at [446, 347] on icon at bounding box center [445, 348] width 9 height 6
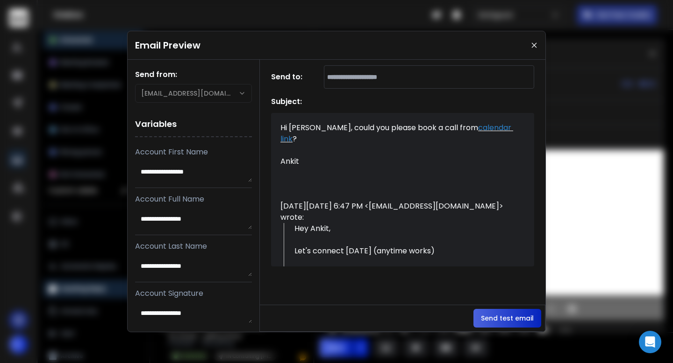
click at [535, 45] on icon at bounding box center [533, 45] width 7 height 7
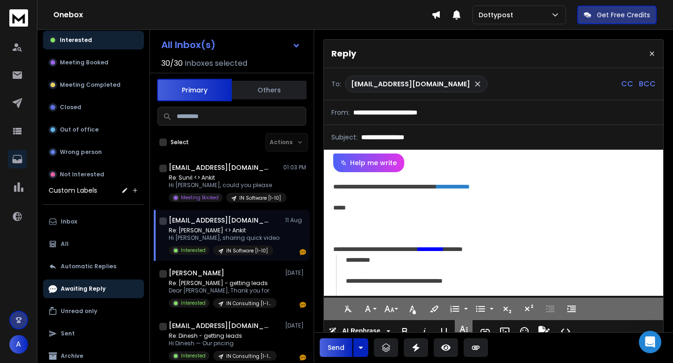
click at [337, 353] on button "Send" at bounding box center [335, 348] width 33 height 19
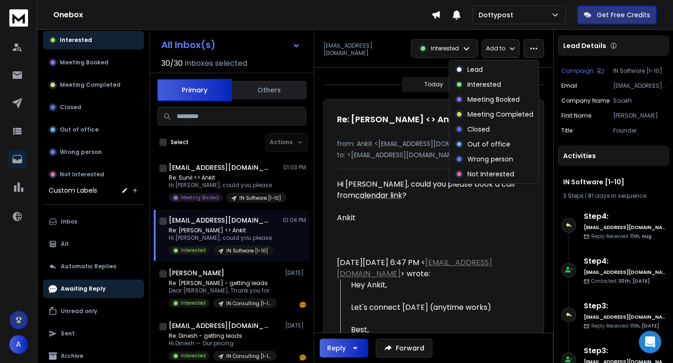
click at [459, 47] on p "Interested" at bounding box center [445, 48] width 28 height 7
click at [487, 96] on p "Meeting Booked" at bounding box center [493, 99] width 52 height 9
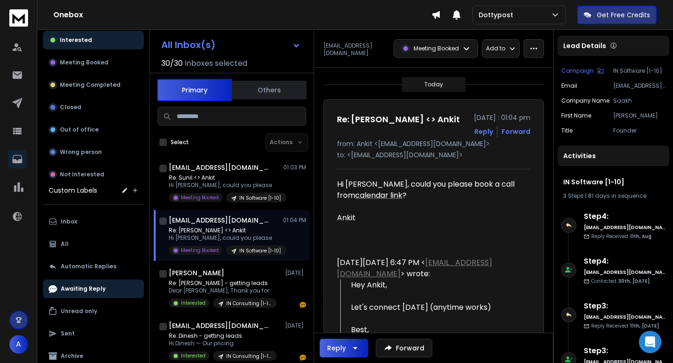
scroll to position [185, 0]
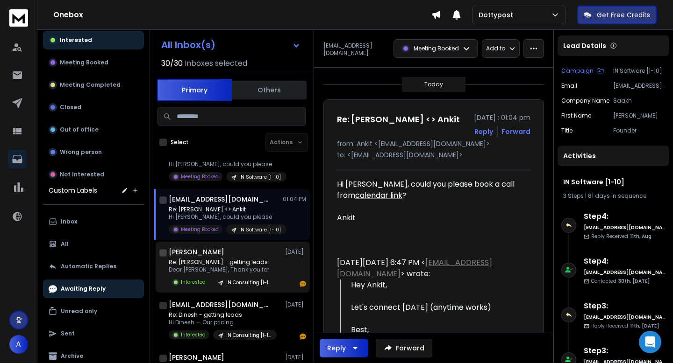
click at [245, 263] on p "Re: Harkirat - getting leads" at bounding box center [223, 262] width 108 height 7
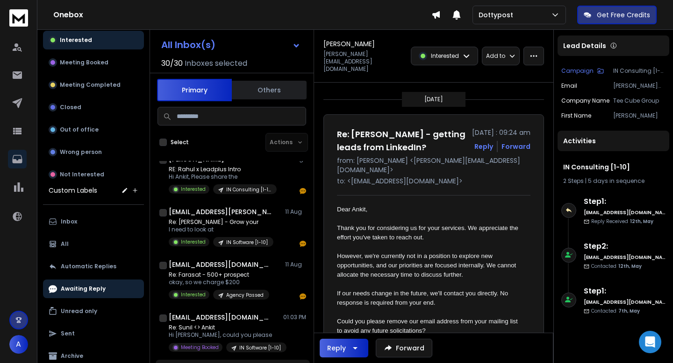
scroll to position [0, 0]
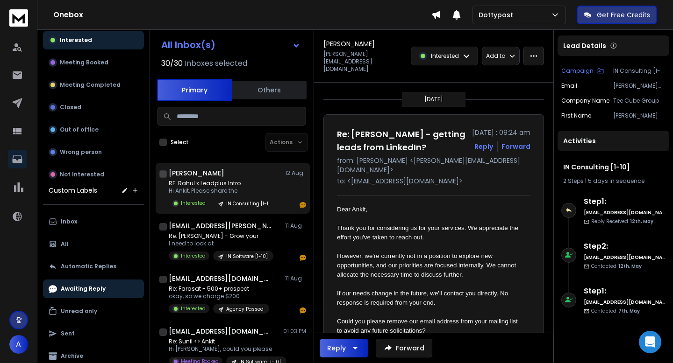
click at [223, 182] on p "RE: Rahul x Leadplus Intro" at bounding box center [223, 183] width 108 height 7
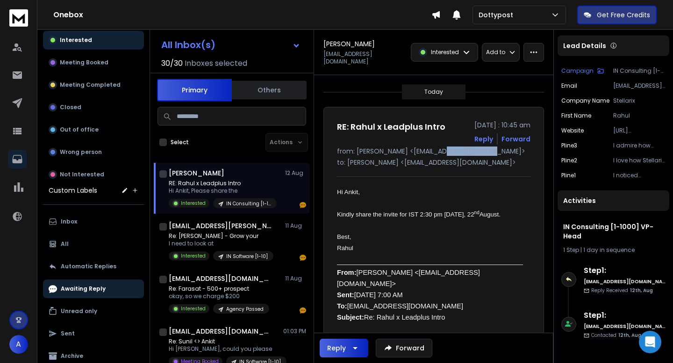
drag, startPoint x: 485, startPoint y: 146, endPoint x: 443, endPoint y: 146, distance: 42.0
click at [443, 147] on p "from: Rahul Garkhedkar <rahul@stellarix.com>" at bounding box center [433, 151] width 193 height 9
copy p "stellarix.com"
click at [481, 149] on p "from: Rahul Garkhedkar <rahul@stellarix.com>" at bounding box center [433, 151] width 193 height 9
drag, startPoint x: 483, startPoint y: 147, endPoint x: 418, endPoint y: 143, distance: 65.5
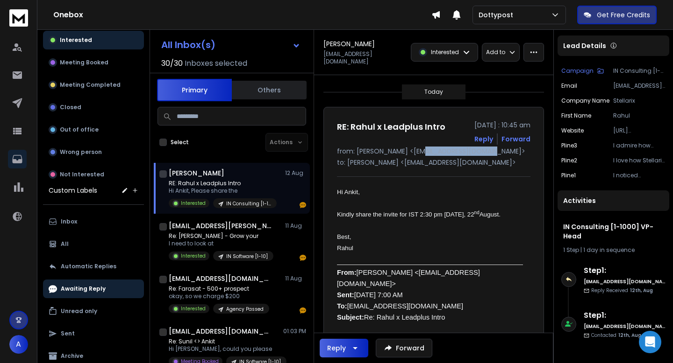
click at [418, 147] on p "from: Rahul Garkhedkar <rahul@stellarix.com>" at bounding box center [433, 151] width 193 height 9
copy p "rahul@stellarix.com"
click at [396, 200] on p at bounding box center [430, 203] width 186 height 11
click at [453, 147] on p "from: Rahul Garkhedkar <rahul@stellarix.com>" at bounding box center [433, 151] width 193 height 9
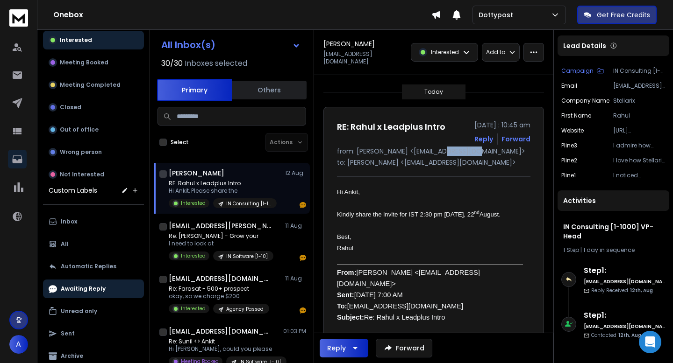
copy p "stellarix"
click at [480, 135] on button "Reply" at bounding box center [483, 139] width 19 height 9
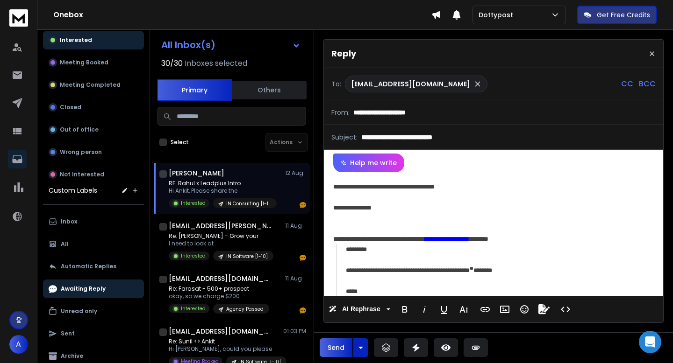
click at [444, 219] on div at bounding box center [493, 218] width 320 height 10
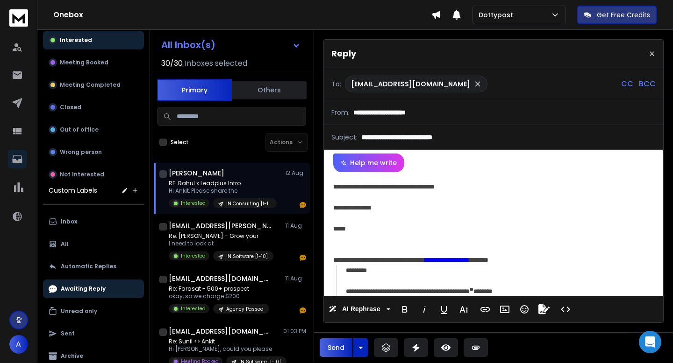
click at [419, 241] on div at bounding box center [493, 239] width 320 height 10
click at [334, 352] on button "Send" at bounding box center [335, 348] width 33 height 19
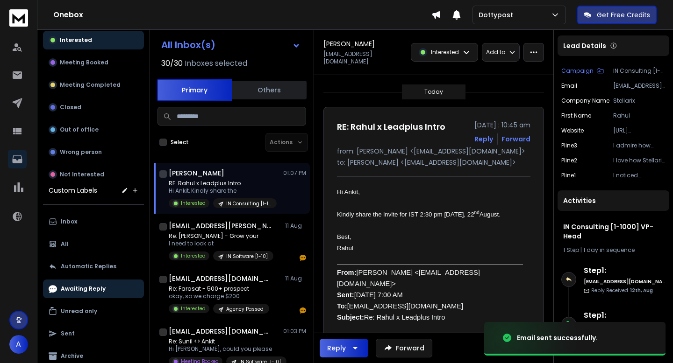
click at [460, 46] on div "Interested" at bounding box center [444, 52] width 66 height 18
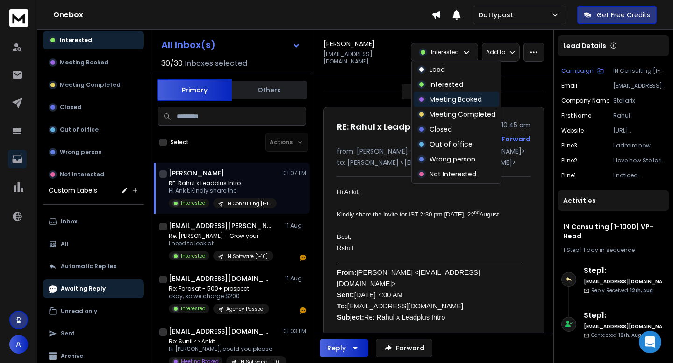
click at [459, 102] on p "Meeting Booked" at bounding box center [455, 99] width 52 height 9
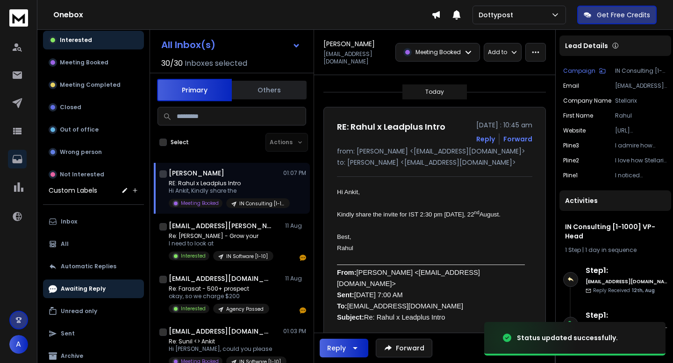
click at [426, 198] on p at bounding box center [431, 203] width 188 height 11
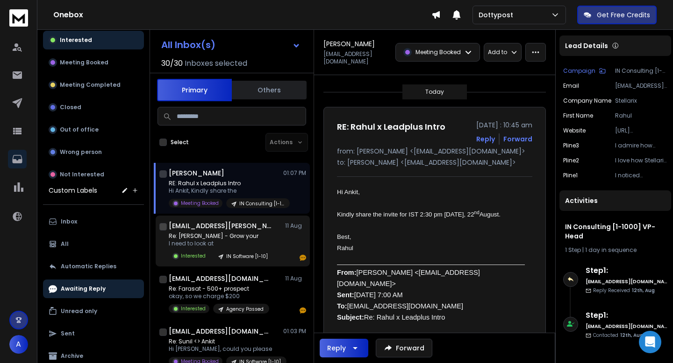
click at [252, 231] on div "vijayt@talsaniya.com 11 Aug Re: Vijay - Grow your I need to look at Interested …" at bounding box center [237, 241] width 137 height 40
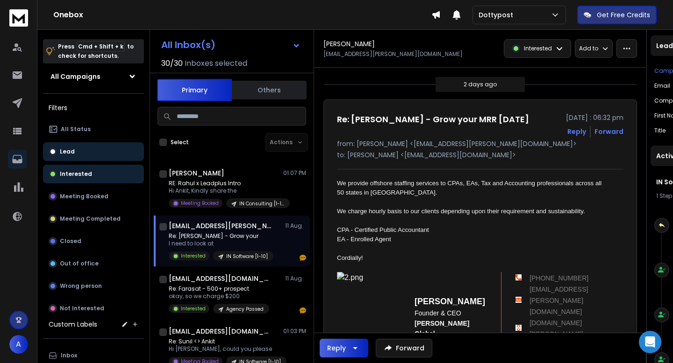
click at [66, 154] on p "Lead" at bounding box center [67, 151] width 15 height 7
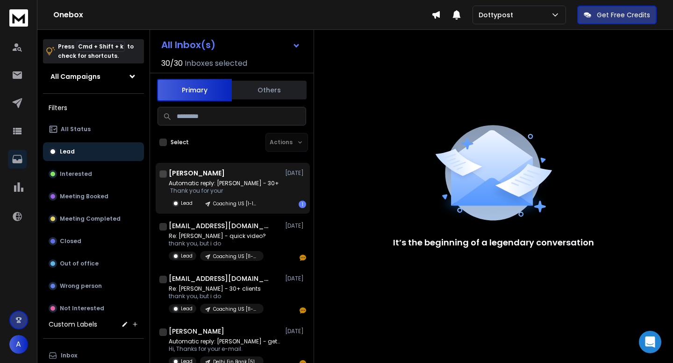
click at [231, 184] on p "Automatic reply: Lisa - 30+" at bounding box center [224, 183] width 110 height 7
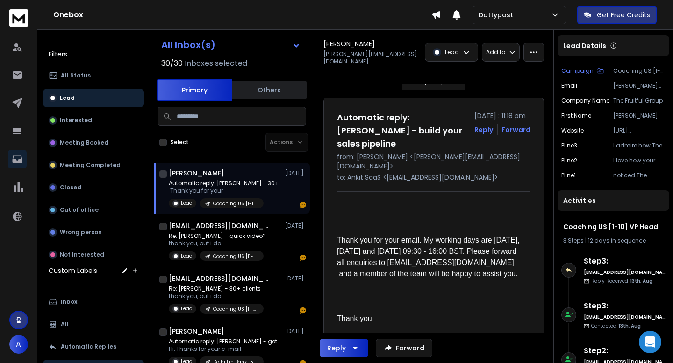
scroll to position [62, 0]
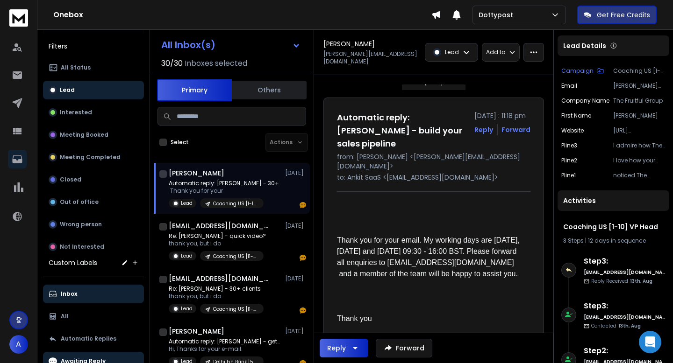
click at [74, 299] on div "Inbox" at bounding box center [63, 294] width 28 height 11
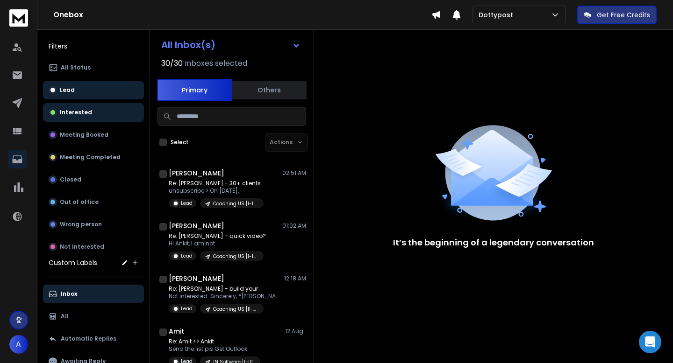
click at [86, 109] on p "Interested" at bounding box center [76, 112] width 32 height 7
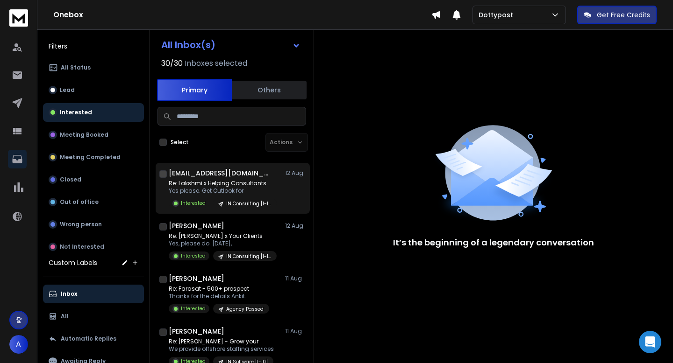
click at [253, 179] on div "lakshmi@bluengray.in 12 Aug Re: Lakshmi x Helping Consultants Yes please. Get O…" at bounding box center [237, 189] width 137 height 40
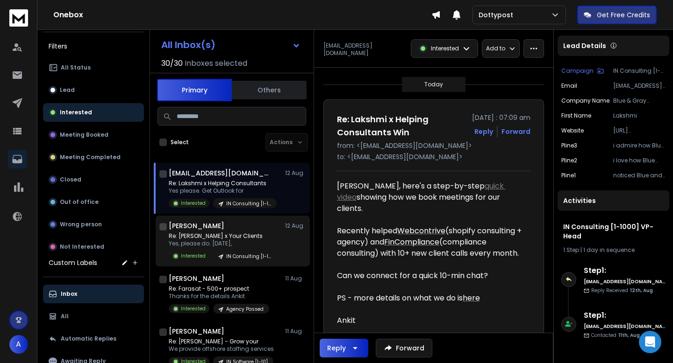
click at [248, 228] on div "Roshan Amesur 12 Aug" at bounding box center [237, 225] width 137 height 9
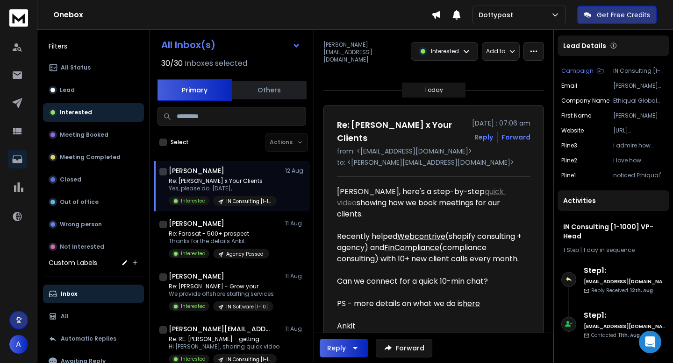
scroll to position [62, 0]
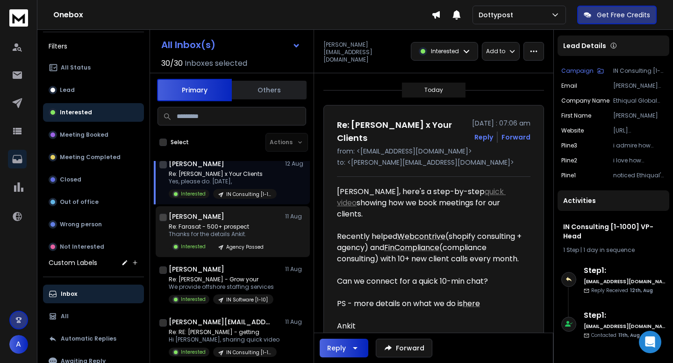
click at [246, 230] on p "Re: Farasat - 500+ prospect" at bounding box center [219, 226] width 100 height 7
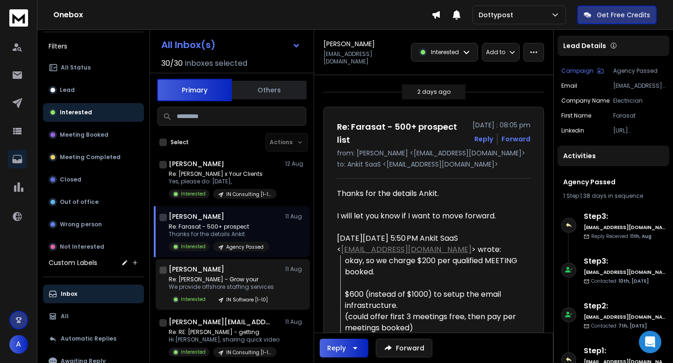
scroll to position [93, 0]
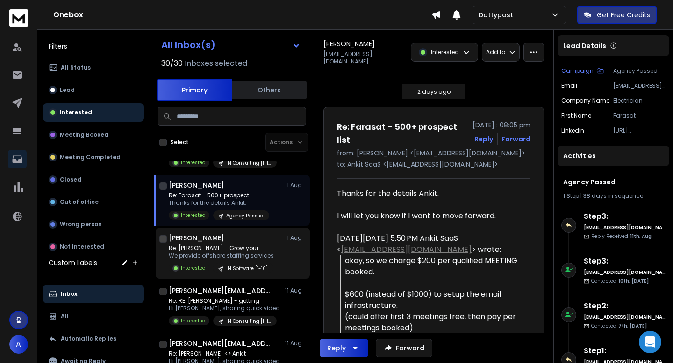
click at [229, 263] on div "Re: Vijay - Grow your We provide offshore staffing services Interested IN Softw…" at bounding box center [221, 259] width 105 height 28
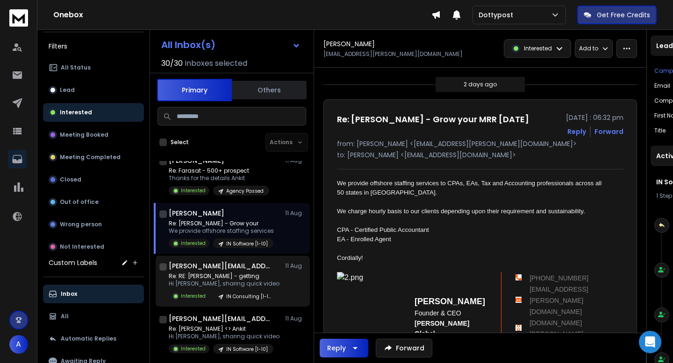
scroll to position [119, 0]
click at [227, 279] on p "Re: RE: Anubhav - getting" at bounding box center [224, 275] width 111 height 7
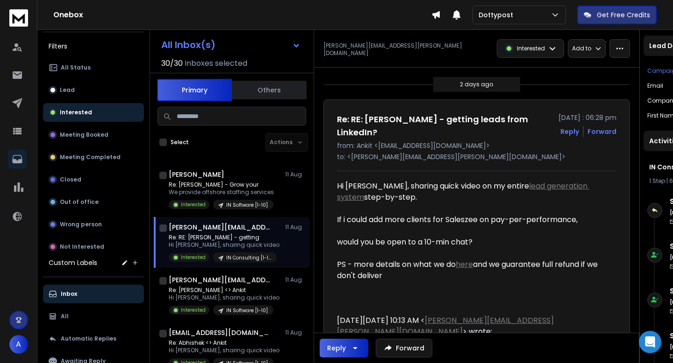
scroll to position [158, 0]
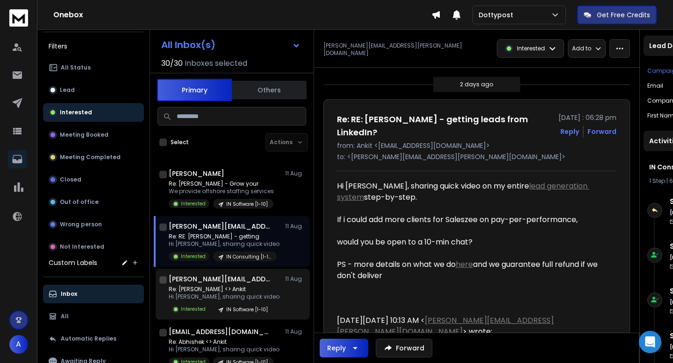
click at [225, 290] on p "Re: Prateek <> Ankit" at bounding box center [224, 289] width 111 height 7
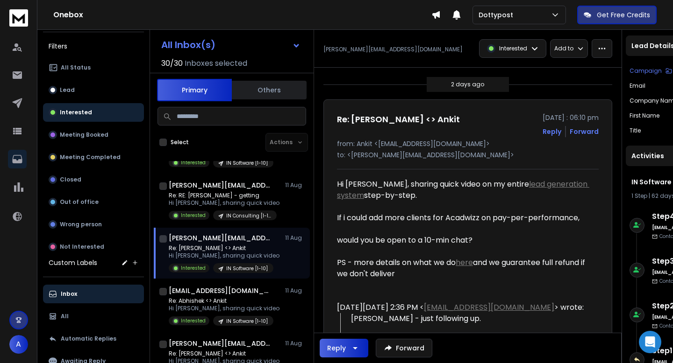
scroll to position [0, 0]
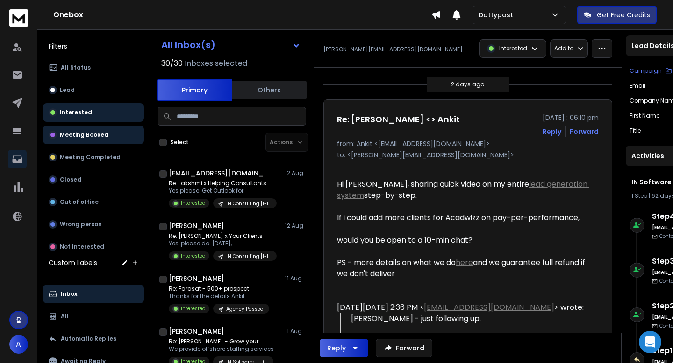
click at [92, 132] on p "Meeting Booked" at bounding box center [84, 134] width 49 height 7
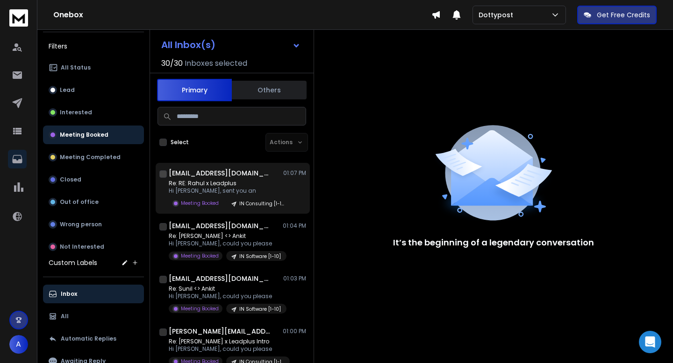
click at [261, 189] on p "Hi Rahul, sent you an" at bounding box center [225, 190] width 112 height 7
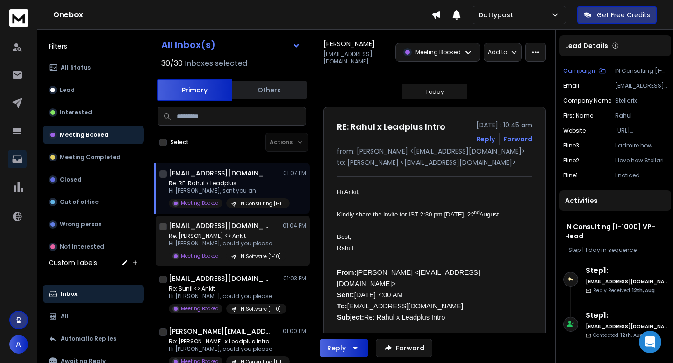
click at [260, 242] on p "Hi Arpit, could you please" at bounding box center [225, 243] width 112 height 7
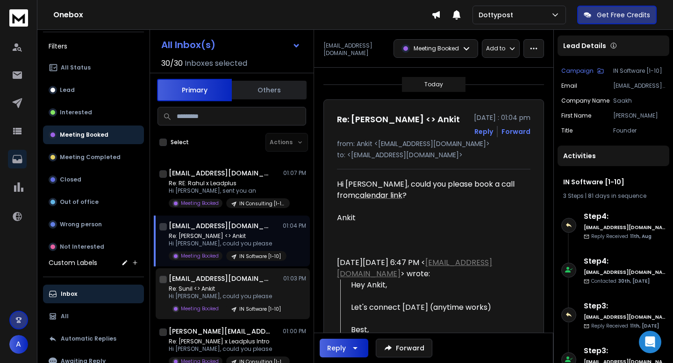
click at [261, 288] on p "Re: Sunil <> Ankit" at bounding box center [225, 288] width 112 height 7
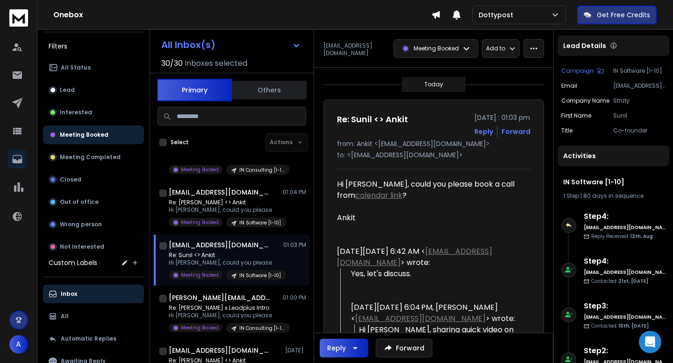
scroll to position [39, 0]
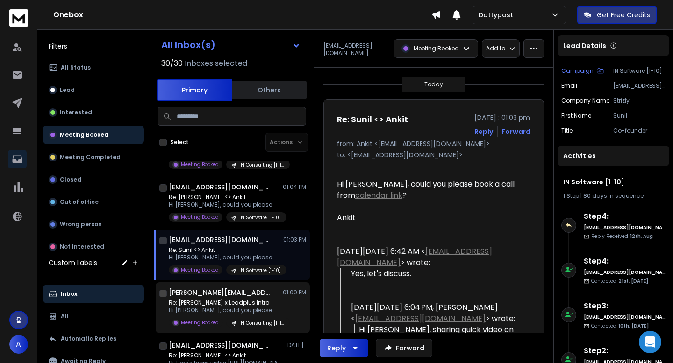
click at [250, 298] on div "vaibhav@massistconsulting.com 01:00 PM Re: Vaibhav x Leadplus Intro Hi Vaibhav,…" at bounding box center [237, 308] width 137 height 40
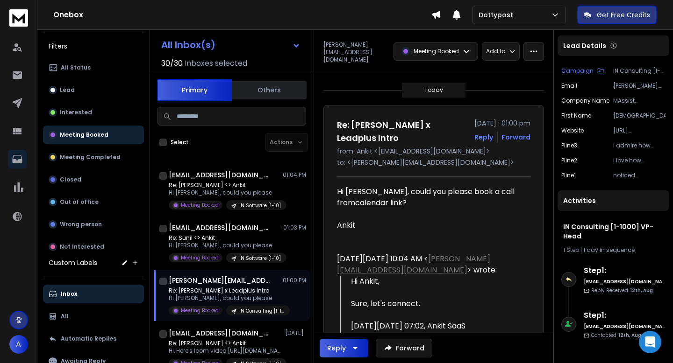
scroll to position [87, 0]
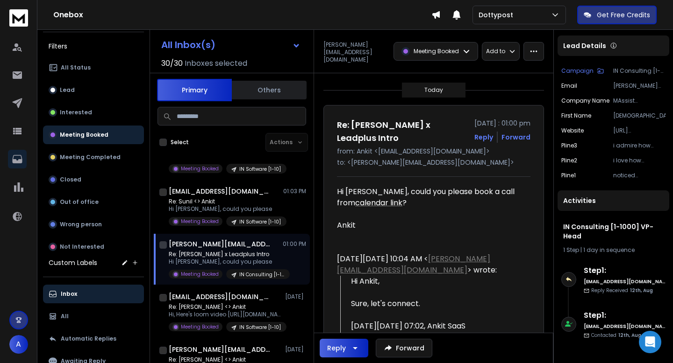
click at [593, 69] on p "Campaign" at bounding box center [577, 70] width 32 height 7
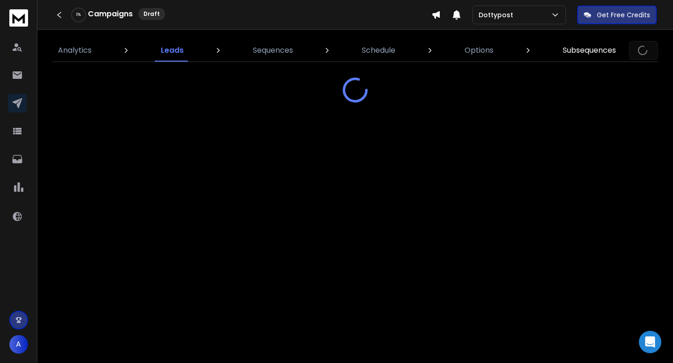
click at [582, 52] on p "Subsequences" at bounding box center [588, 50] width 53 height 11
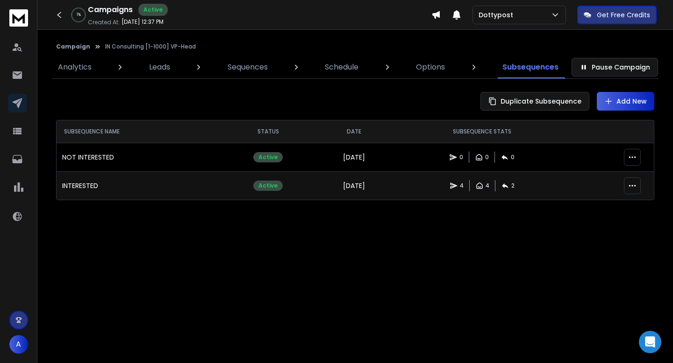
click at [113, 192] on td "INTERESTED" at bounding box center [139, 185] width 164 height 28
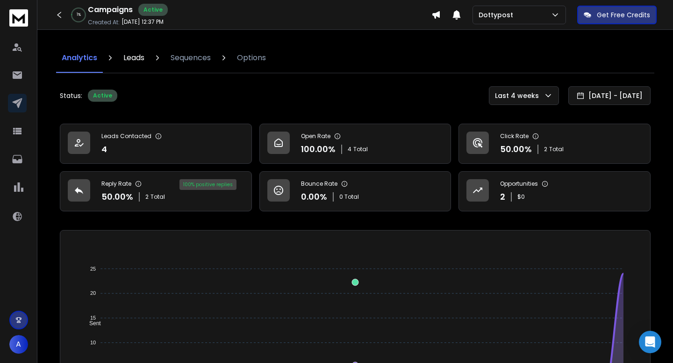
click at [135, 58] on p "Leads" at bounding box center [133, 57] width 21 height 11
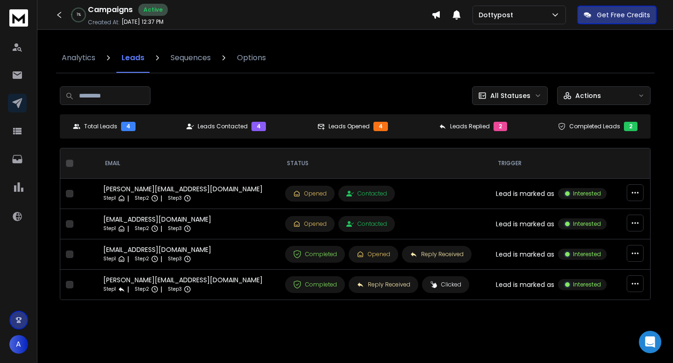
click at [306, 93] on div "All Statuses Actions" at bounding box center [355, 95] width 590 height 19
click at [61, 15] on icon at bounding box center [59, 15] width 8 height 8
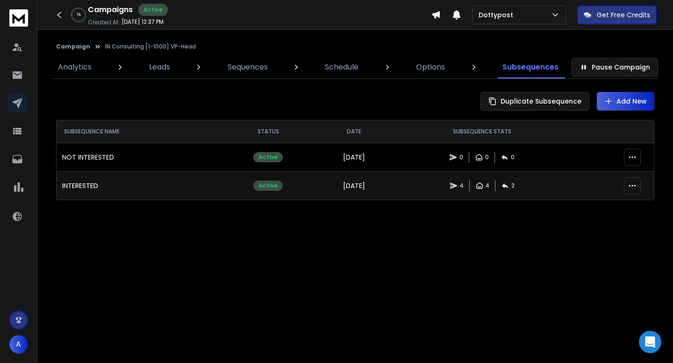
click at [156, 192] on td "INTERESTED" at bounding box center [139, 185] width 164 height 28
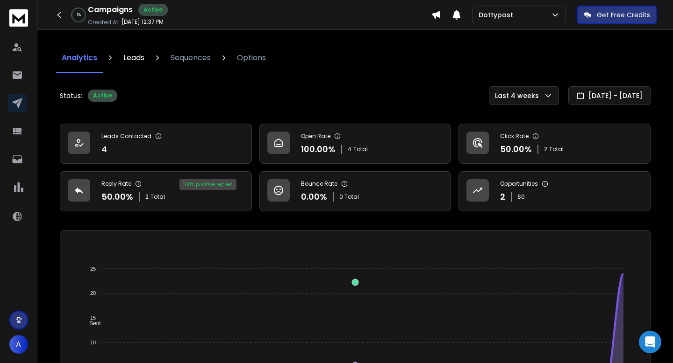
click at [138, 56] on p "Leads" at bounding box center [133, 57] width 21 height 11
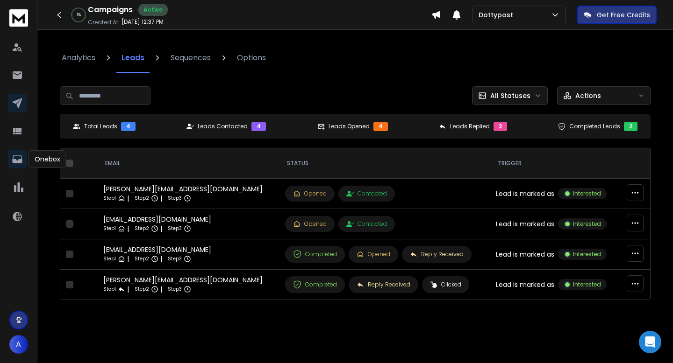
click at [13, 163] on icon at bounding box center [17, 159] width 10 height 8
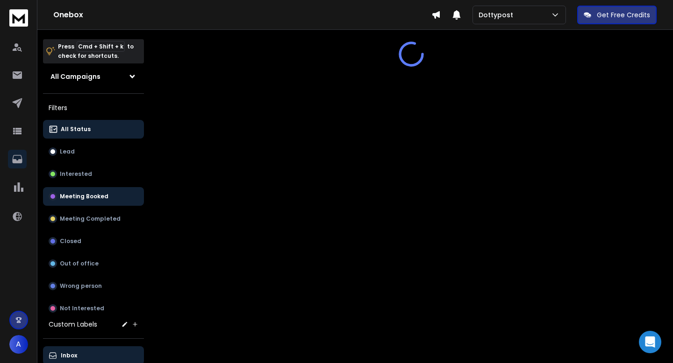
click at [89, 194] on p "Meeting Booked" at bounding box center [84, 196] width 49 height 7
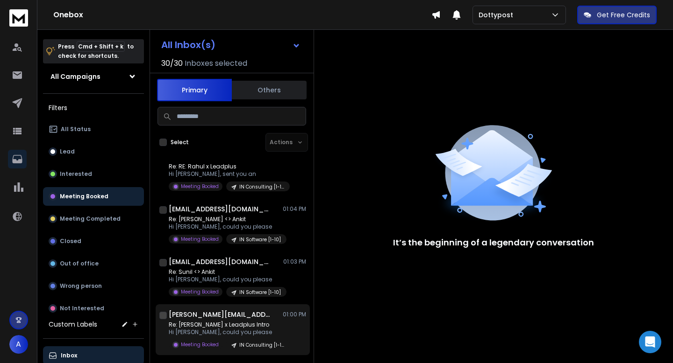
scroll to position [14, 0]
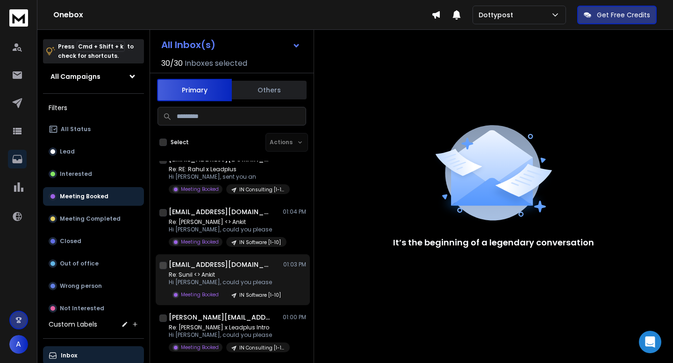
click at [232, 276] on p "Re: Sunil <> Ankit" at bounding box center [225, 274] width 112 height 7
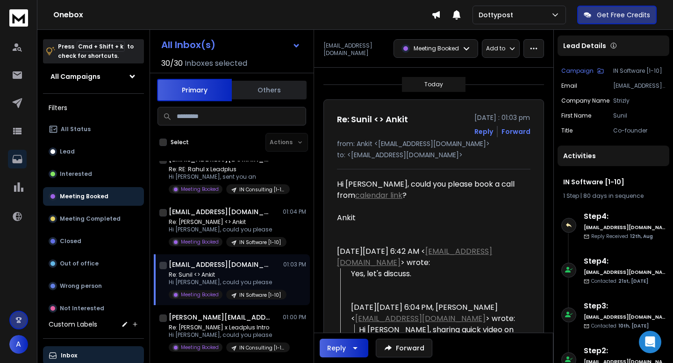
scroll to position [0, 0]
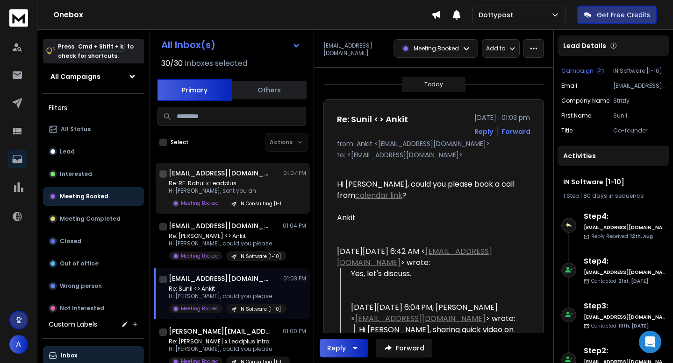
click at [203, 196] on div "Re: RE: Rahul x Leadplus Hi Rahul, sent you an Meeting Booked IN Consulting [1-…" at bounding box center [229, 194] width 121 height 28
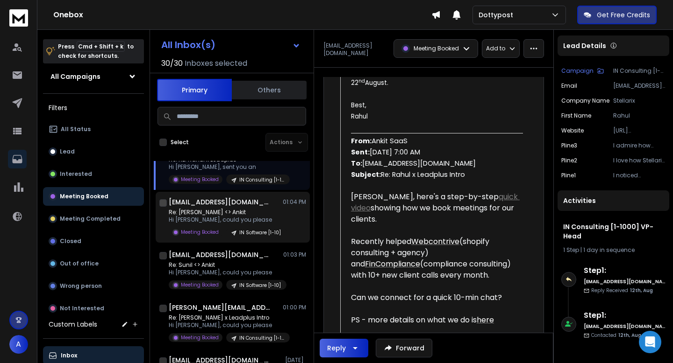
scroll to position [41, 0]
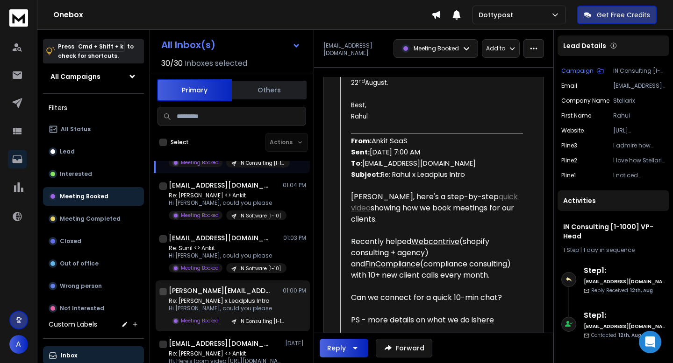
click at [224, 296] on div "vaibhav@massistconsulting.com 01:00 PM Re: Vaibhav x Leadplus Intro Hi Vaibhav,…" at bounding box center [237, 306] width 137 height 40
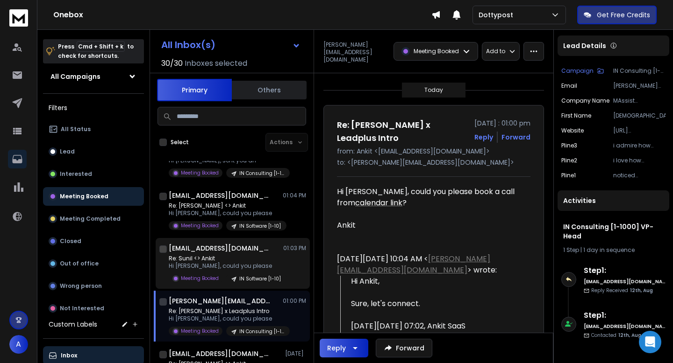
scroll to position [28, 0]
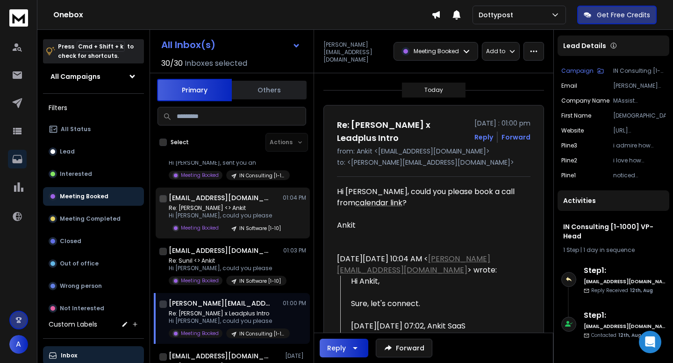
click at [246, 211] on p "Re: Arpit <> Ankit" at bounding box center [225, 208] width 112 height 7
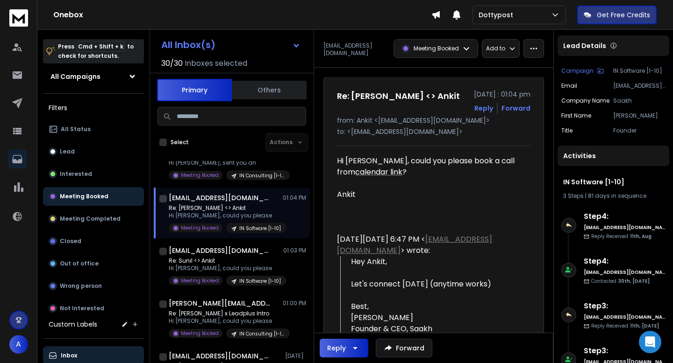
scroll to position [26, 0]
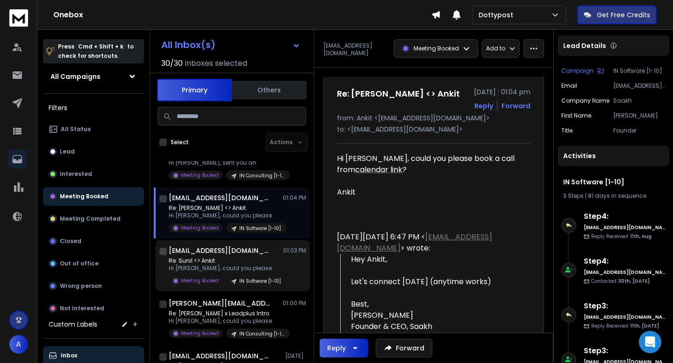
click at [227, 266] on p "Hi Sunil, could you please" at bounding box center [225, 268] width 112 height 7
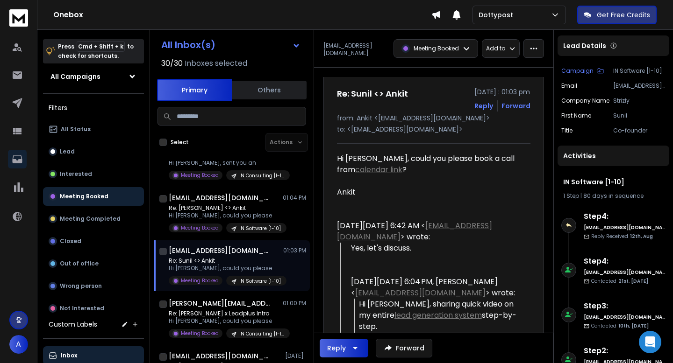
click at [417, 198] on div at bounding box center [430, 203] width 186 height 11
click at [71, 308] on p "Not Interested" at bounding box center [82, 308] width 44 height 7
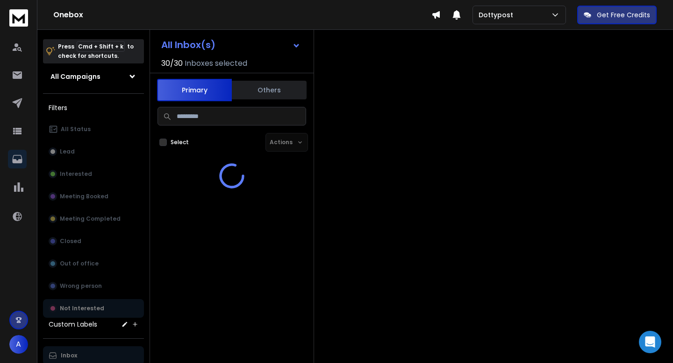
scroll to position [0, 0]
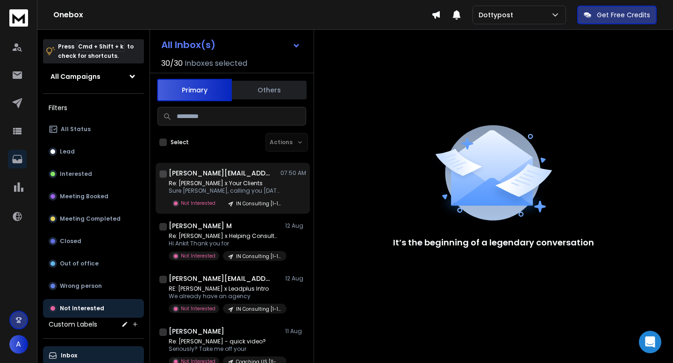
click at [236, 177] on h1 "utkarsh@sileadership.in" at bounding box center [220, 173] width 103 height 9
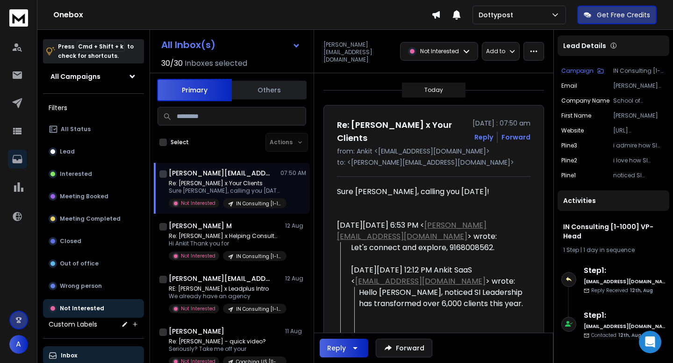
click at [458, 199] on div at bounding box center [430, 203] width 186 height 11
click at [75, 178] on button "Interested" at bounding box center [93, 174] width 101 height 19
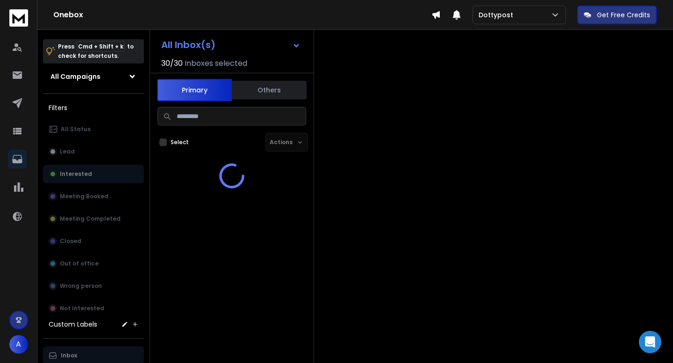
click at [317, 15] on h1 "Onebox" at bounding box center [242, 14] width 378 height 11
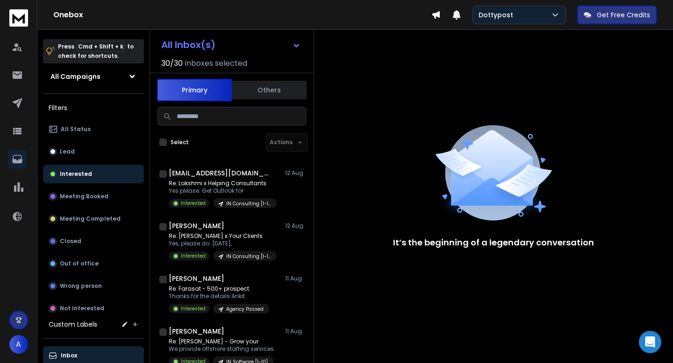
click at [500, 16] on p "Dottypost" at bounding box center [497, 14] width 38 height 9
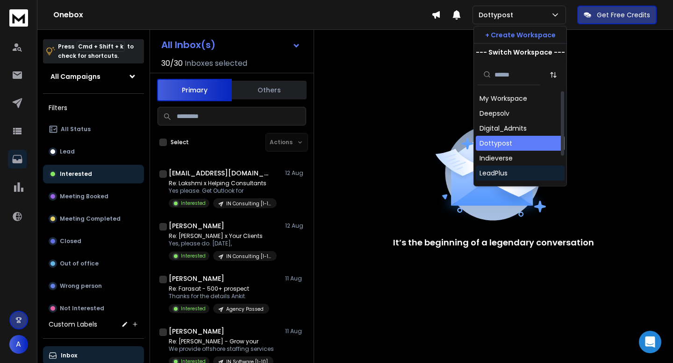
scroll to position [0, 0]
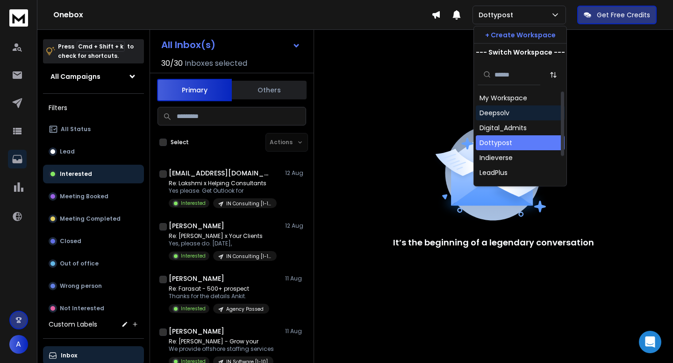
click at [505, 115] on div "Deepsolv" at bounding box center [494, 112] width 30 height 9
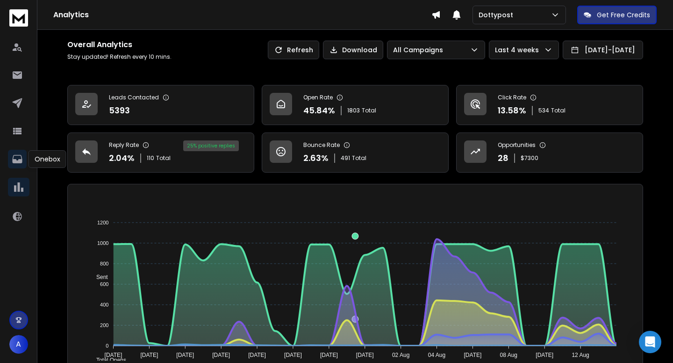
click at [15, 159] on icon at bounding box center [17, 159] width 11 height 11
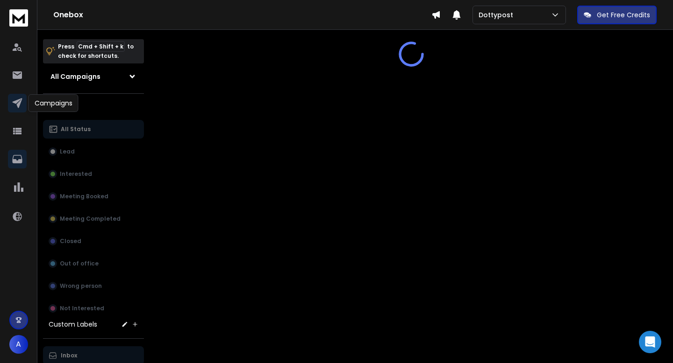
click at [19, 104] on icon at bounding box center [17, 103] width 10 height 10
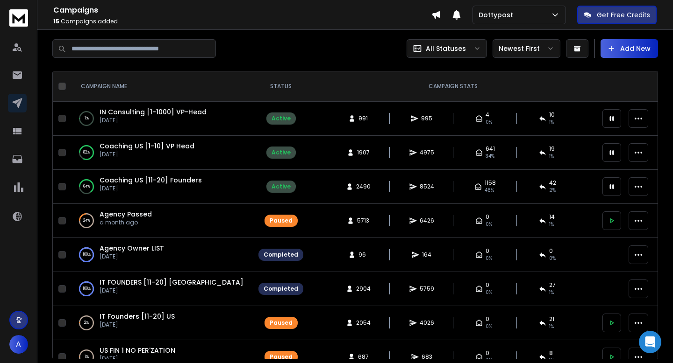
click at [145, 111] on span "IN Consulting [1-1000] VP-Head" at bounding box center [152, 111] width 107 height 9
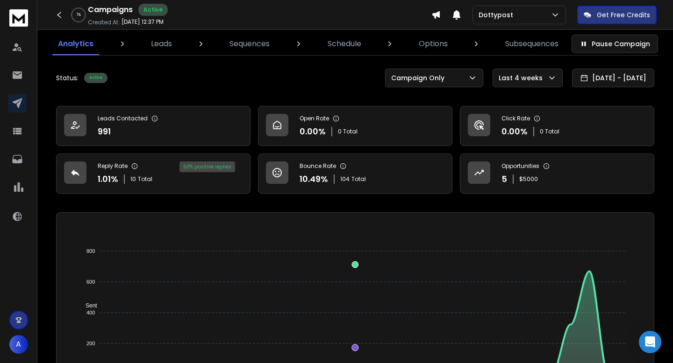
scroll to position [3, 0]
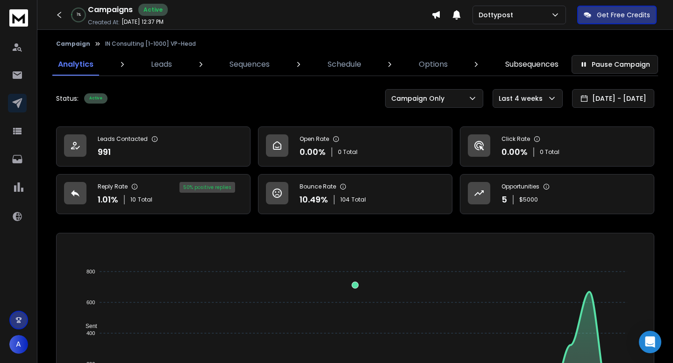
click at [546, 68] on p "Subsequences" at bounding box center [531, 64] width 53 height 11
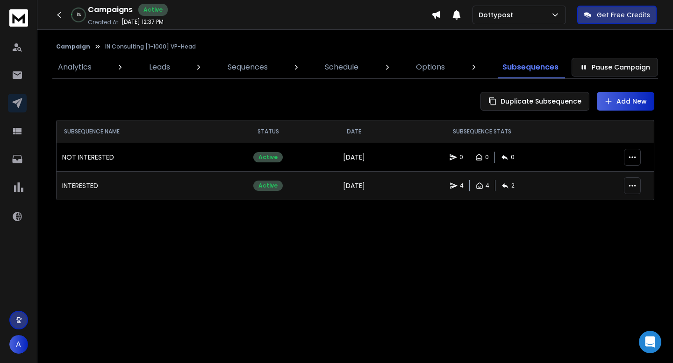
click at [135, 185] on td "INTERESTED" at bounding box center [139, 185] width 164 height 28
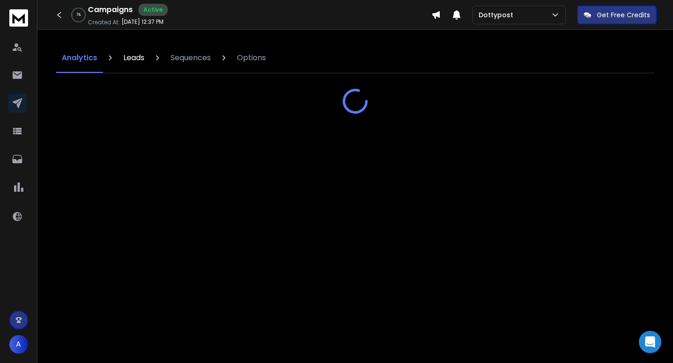
click at [123, 62] on p "Leads" at bounding box center [133, 57] width 21 height 11
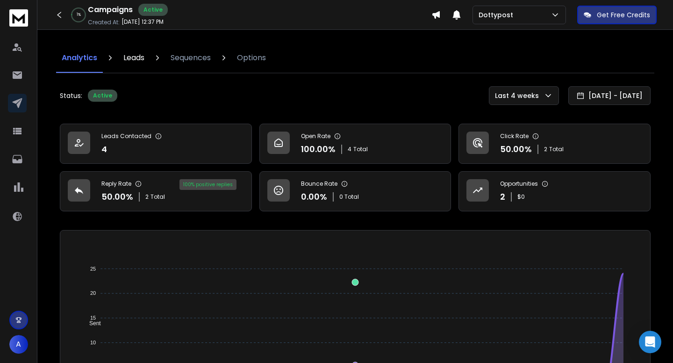
click at [136, 56] on p "Leads" at bounding box center [133, 57] width 21 height 11
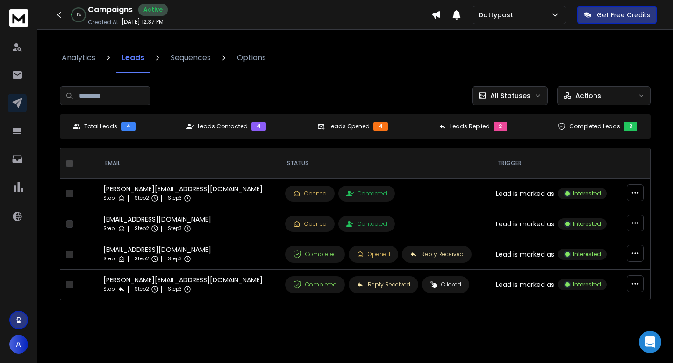
click at [333, 94] on div "All Statuses Actions" at bounding box center [355, 95] width 590 height 19
click at [59, 12] on icon at bounding box center [59, 15] width 8 height 8
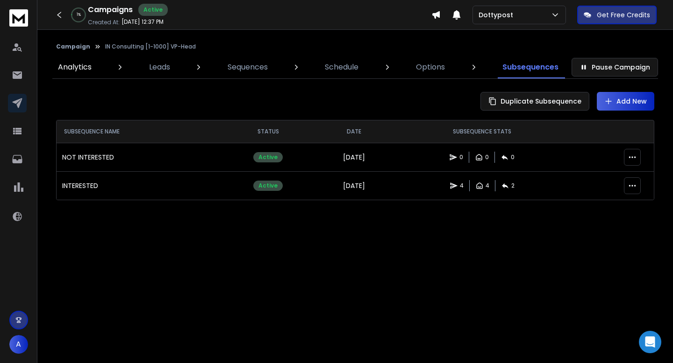
click at [80, 64] on p "Analytics" at bounding box center [75, 67] width 34 height 11
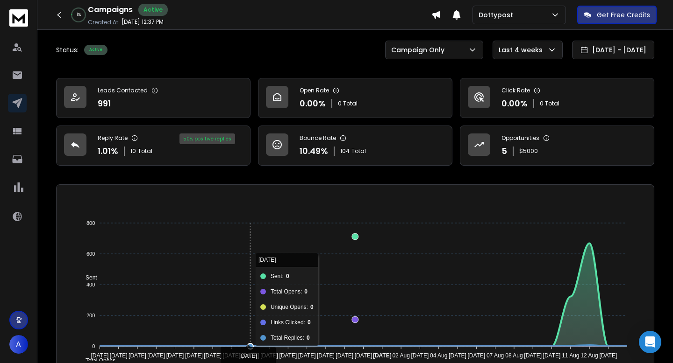
scroll to position [257, 0]
